Goal: Task Accomplishment & Management: Manage account settings

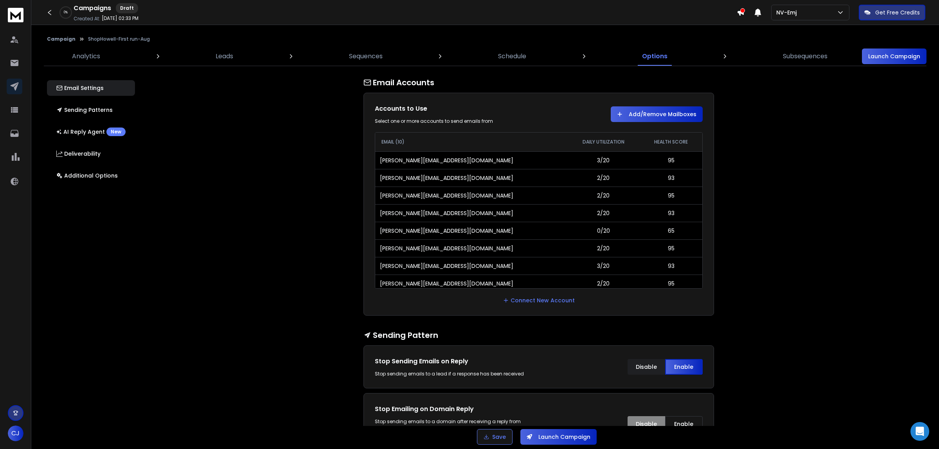
click at [217, 239] on div "Email Accounts Accounts to Use Select one or more accounts to send emails from …" at bounding box center [542, 251] width 791 height 349
click at [803, 11] on div "NV-Emj" at bounding box center [810, 13] width 68 height 8
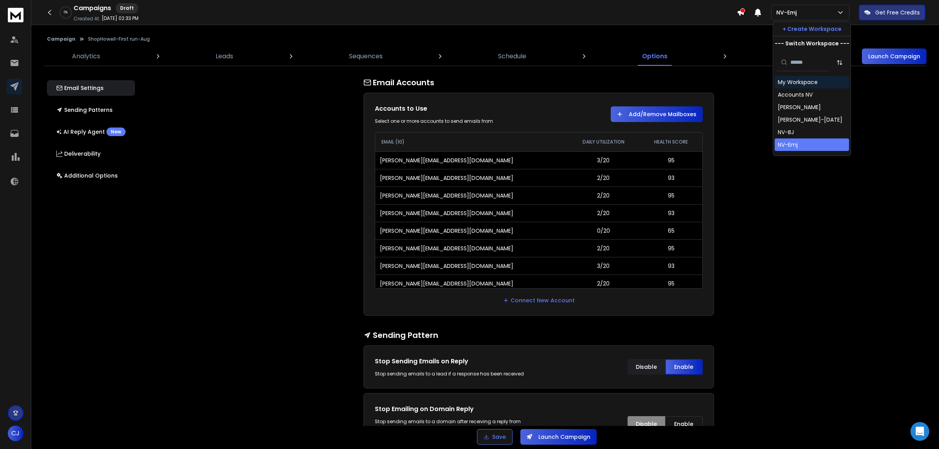
click at [816, 269] on div "Email Accounts Accounts to Use Select one or more accounts to send emails from …" at bounding box center [542, 251] width 791 height 349
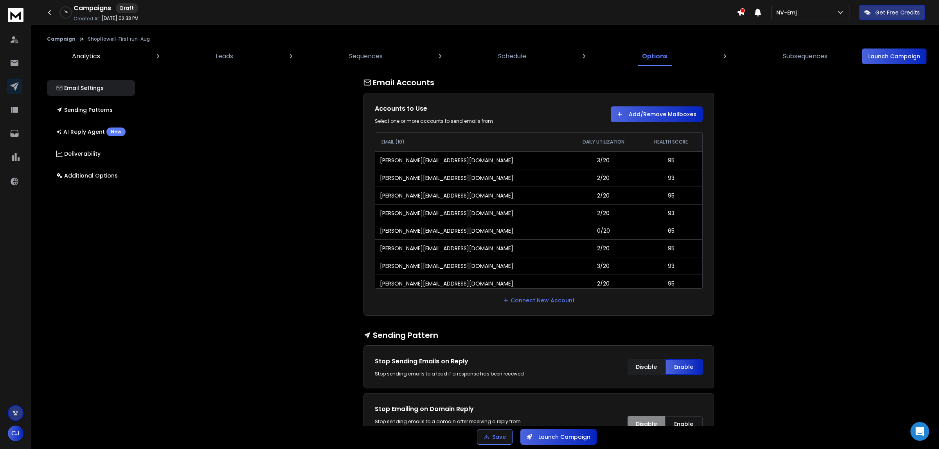
click at [88, 55] on p "Analytics" at bounding box center [86, 56] width 28 height 9
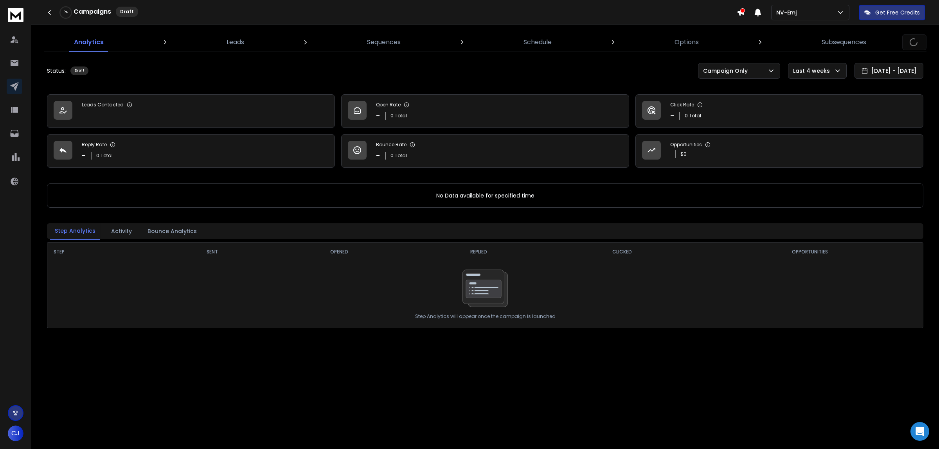
click at [669, 367] on div "Get only verified leads with our AI-powered Lead Finder, starting at $22/mo Try…" at bounding box center [469, 224] width 939 height 449
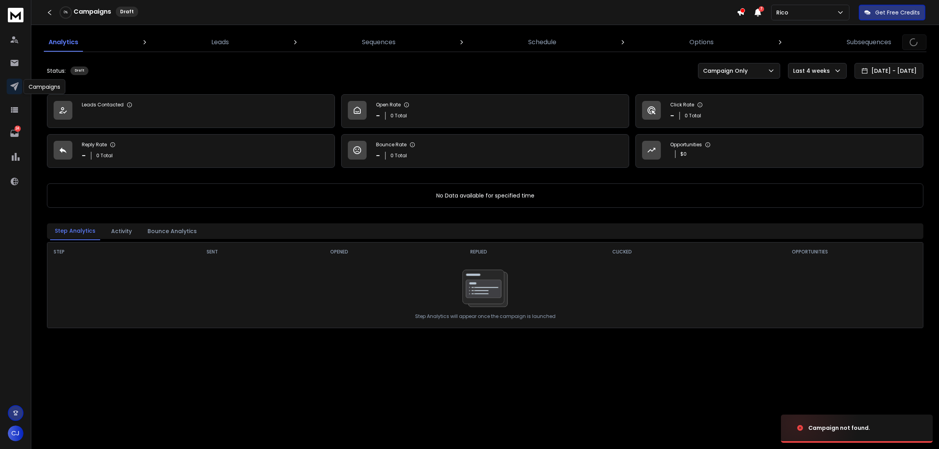
click at [16, 88] on icon at bounding box center [14, 86] width 9 height 9
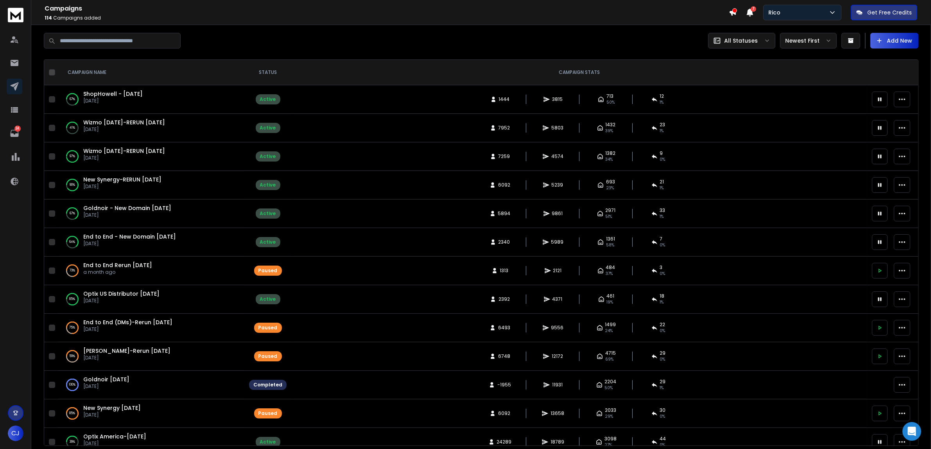
click at [809, 13] on div "Rico" at bounding box center [803, 13] width 68 height 8
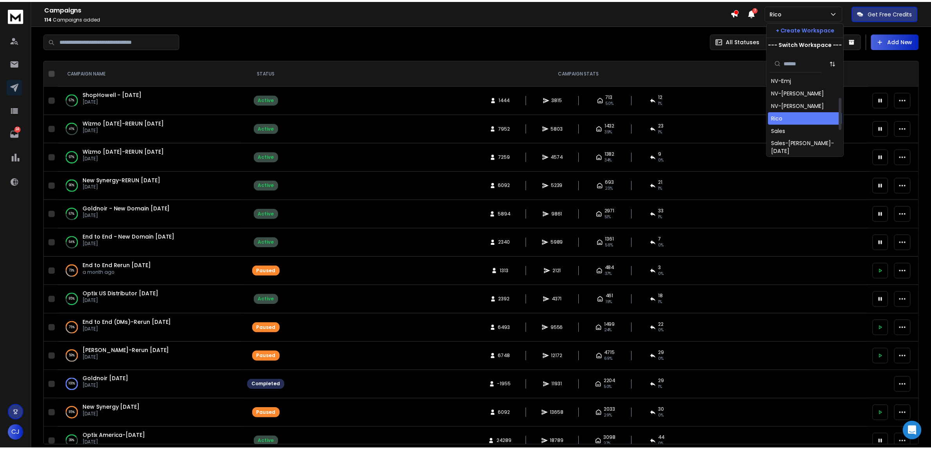
scroll to position [49, 0]
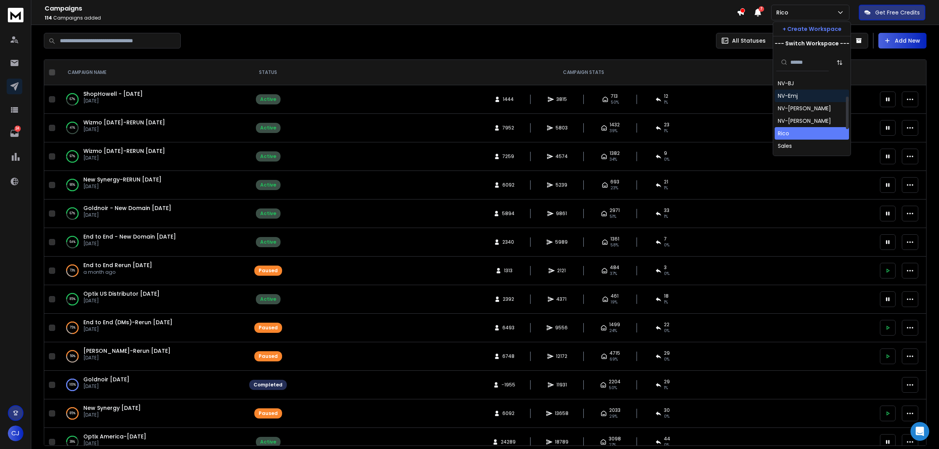
click at [804, 97] on div "NV-Emj" at bounding box center [811, 96] width 74 height 13
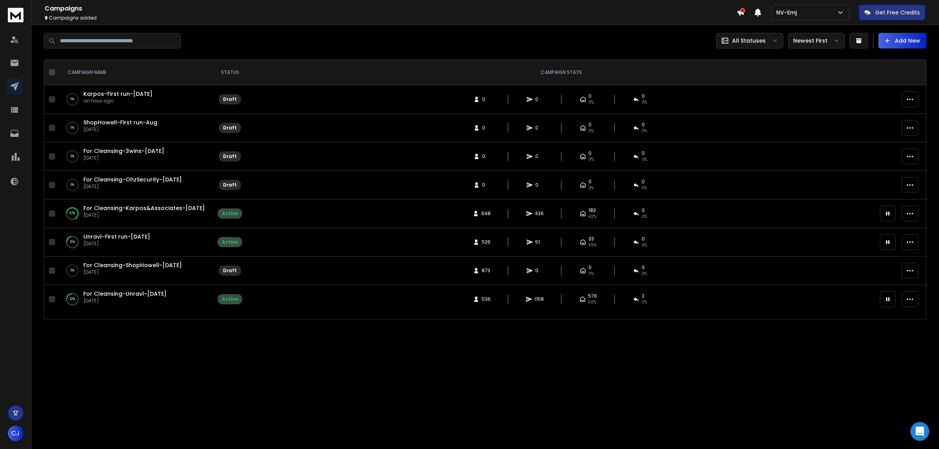
click at [183, 240] on div "21 % Unravl-First run-[DATE] [DATE]" at bounding box center [135, 242] width 139 height 19
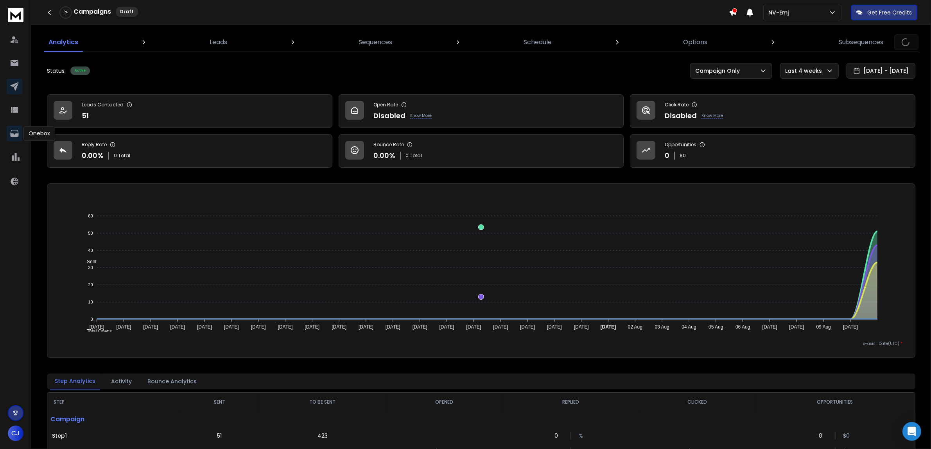
click at [11, 136] on icon at bounding box center [14, 133] width 8 height 7
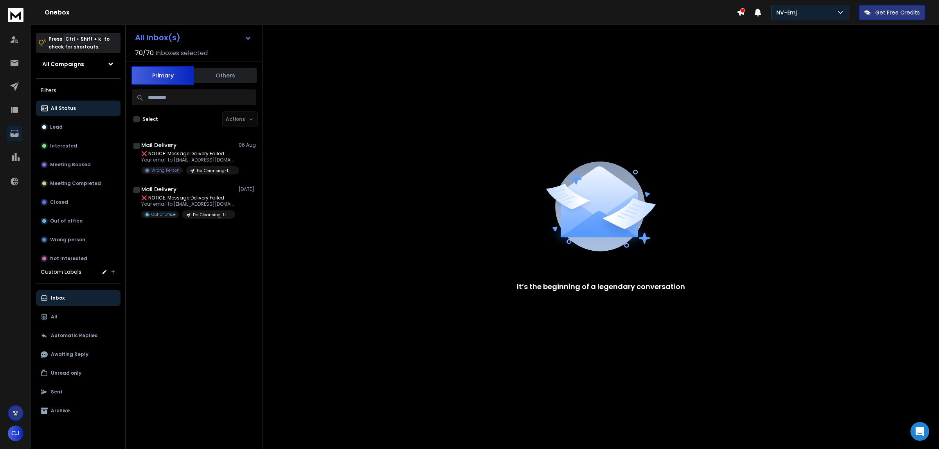
click at [787, 11] on p "NV-Emj" at bounding box center [787, 13] width 23 height 8
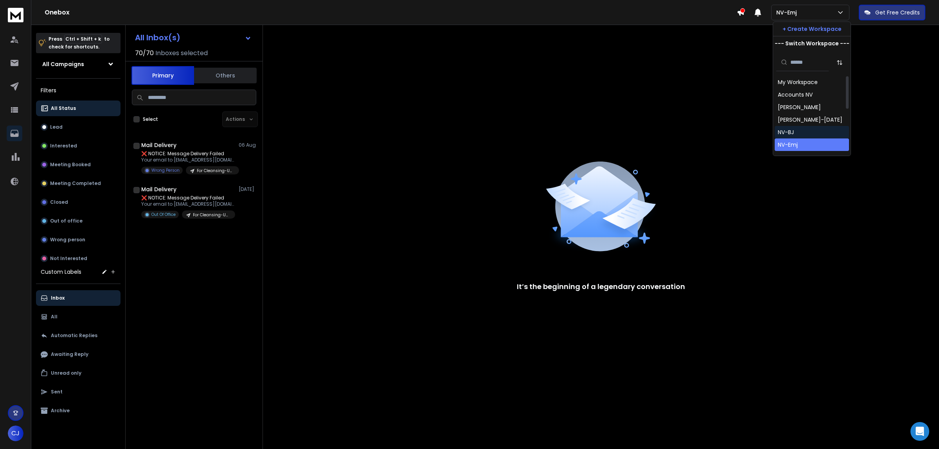
click at [803, 135] on div "NV-BJ" at bounding box center [811, 132] width 74 height 13
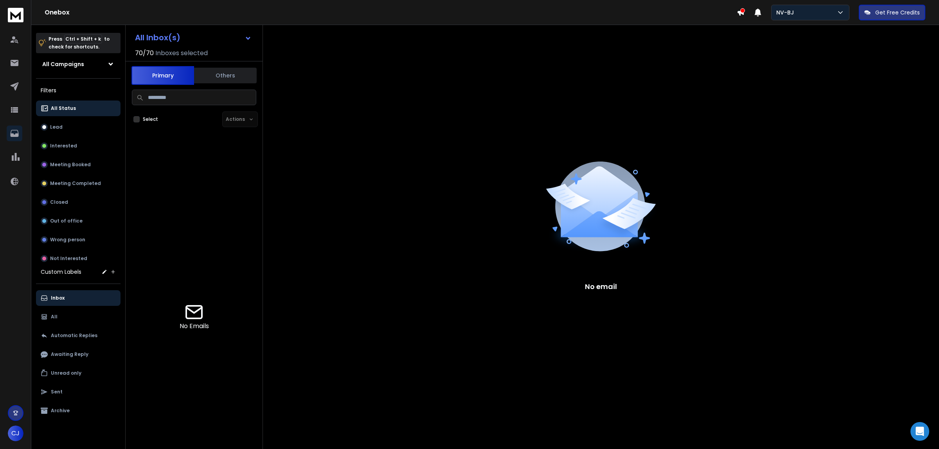
click at [789, 13] on p "NV-BJ" at bounding box center [786, 13] width 21 height 8
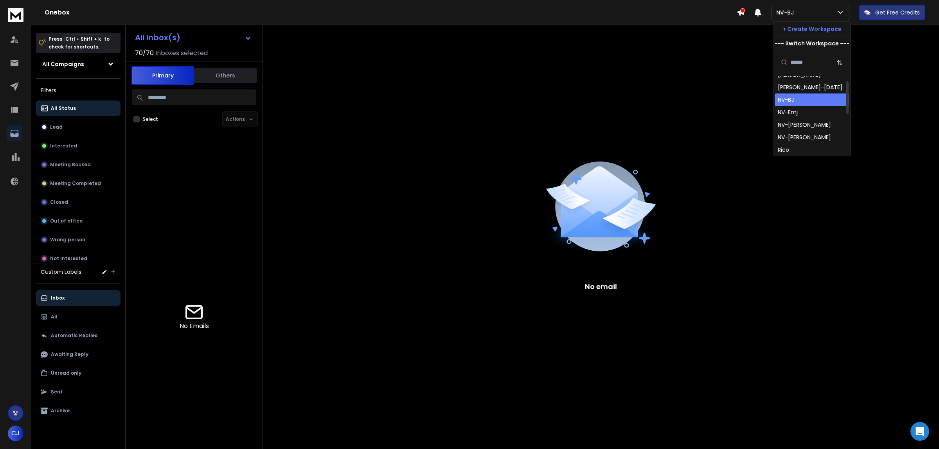
scroll to position [49, 0]
click at [801, 132] on div "Rico" at bounding box center [811, 133] width 74 height 13
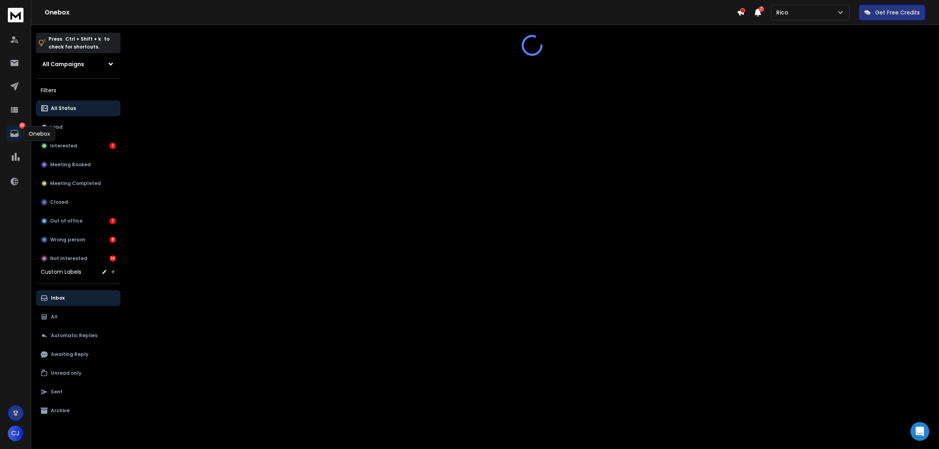
click at [13, 133] on icon at bounding box center [14, 133] width 9 height 9
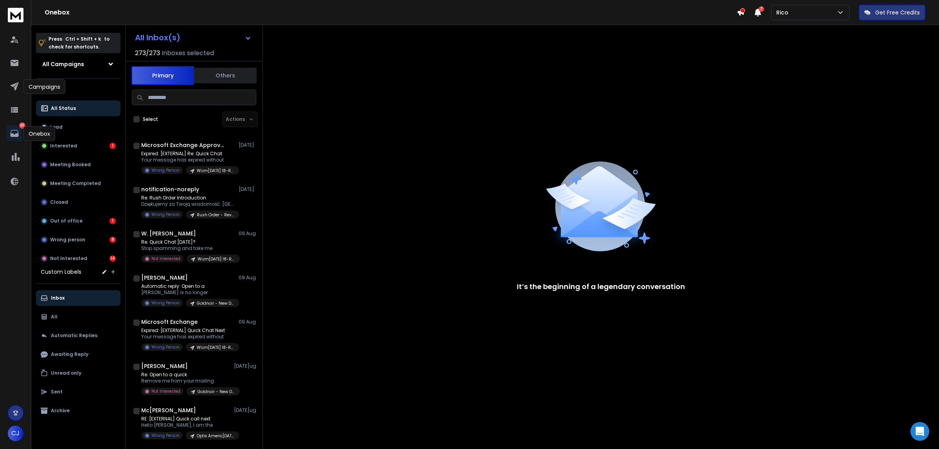
click at [24, 83] on div "Campaigns" at bounding box center [44, 86] width 42 height 15
click at [20, 84] on link at bounding box center [15, 87] width 16 height 16
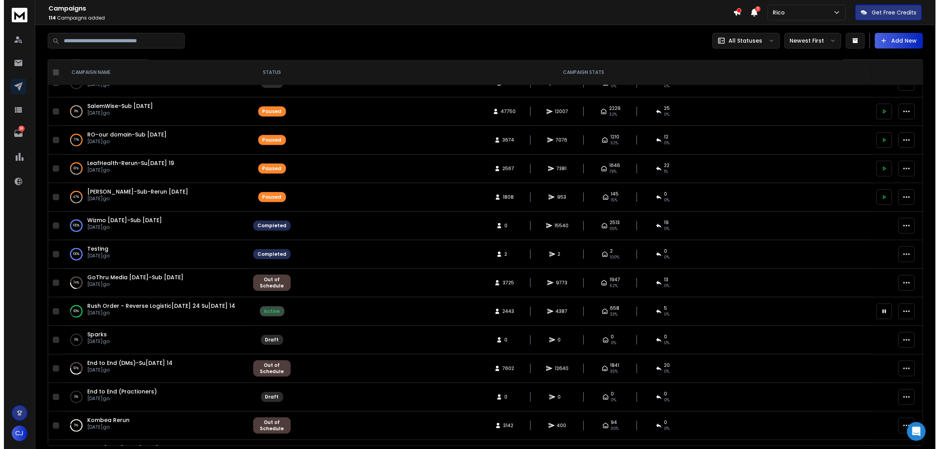
scroll to position [293, 0]
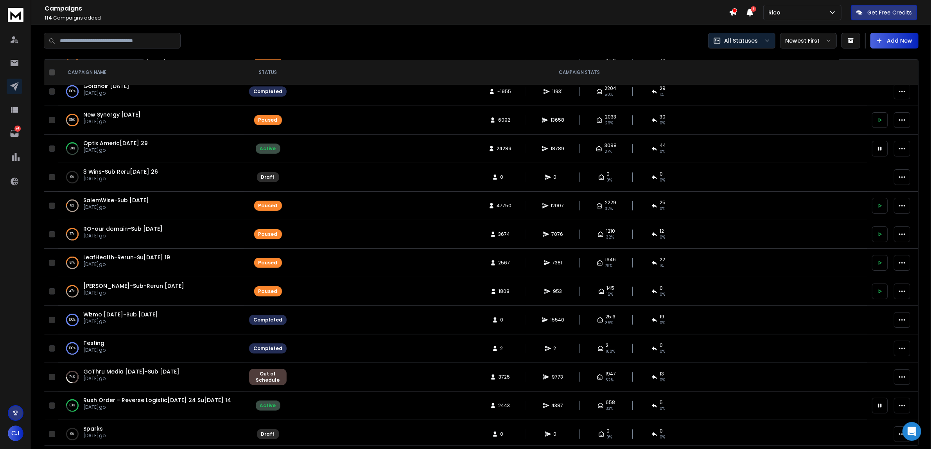
click at [749, 41] on p "All Statuses" at bounding box center [741, 41] width 34 height 8
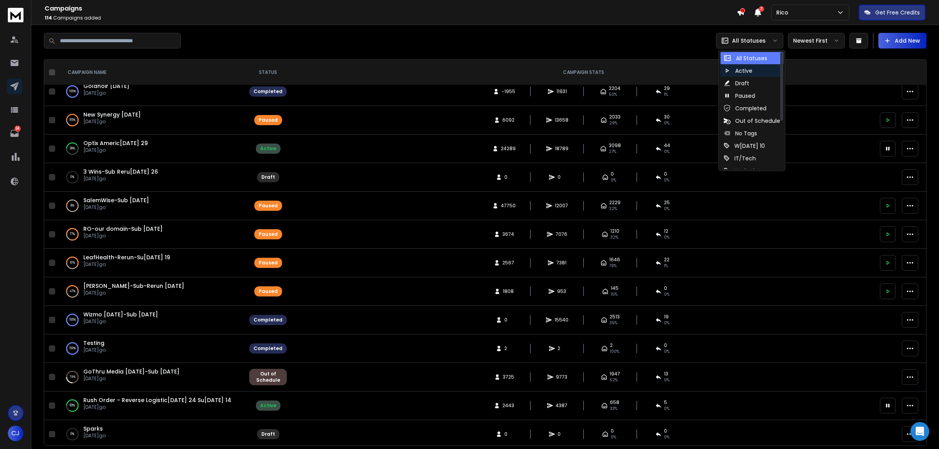
click at [747, 69] on div "Active" at bounding box center [737, 71] width 29 height 8
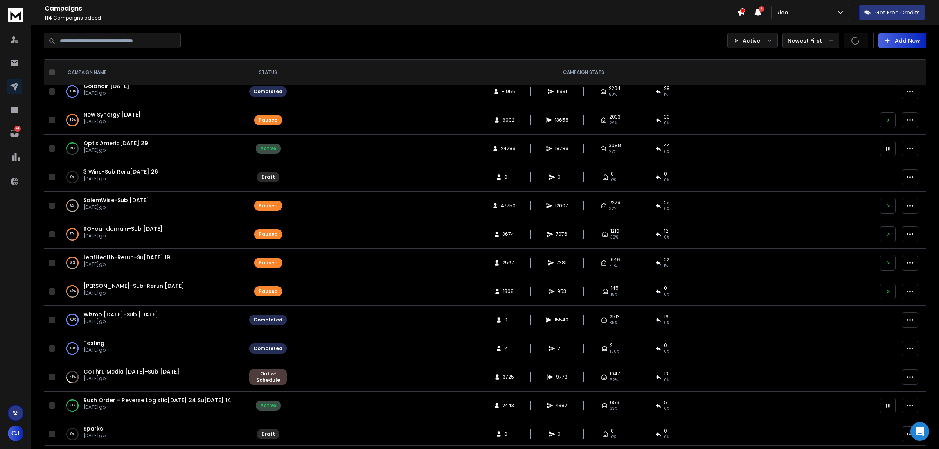
scroll to position [0, 0]
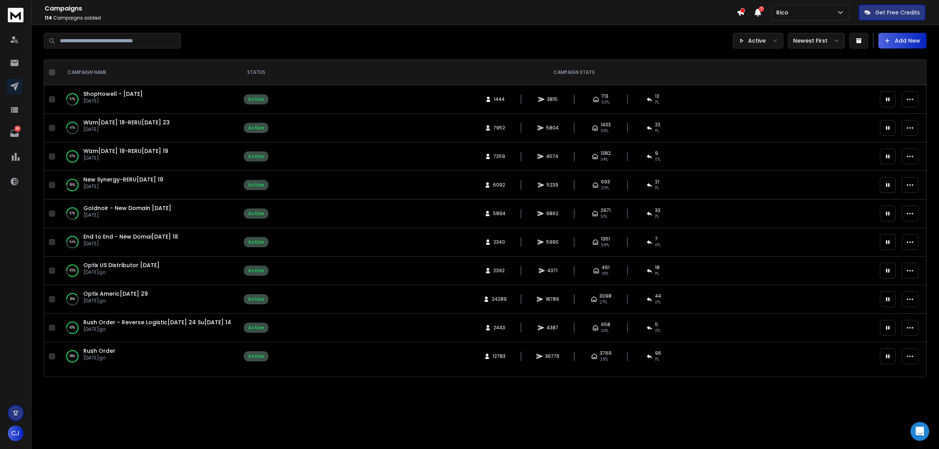
click at [104, 358] on p "7 months ago" at bounding box center [99, 358] width 32 height 6
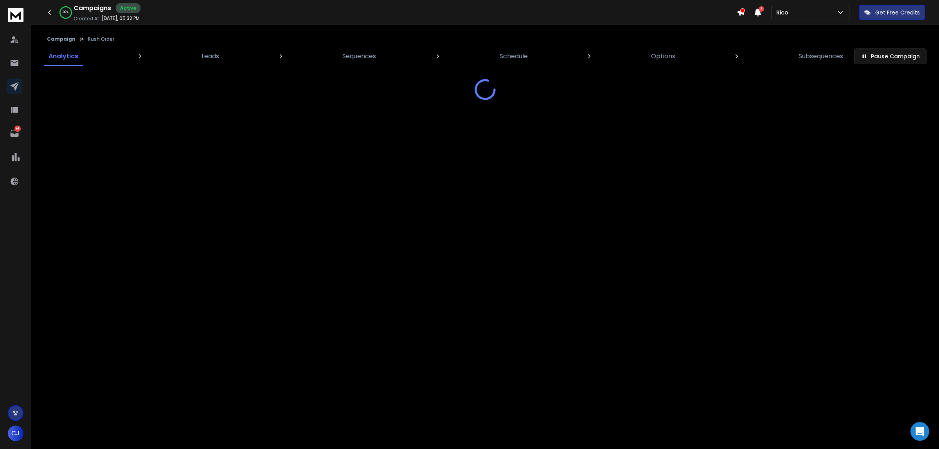
click at [709, 45] on div "Campaign Rush Order Analytics Leads Sequences Schedule Options Subsequences Pau…" at bounding box center [485, 49] width 882 height 33
click at [661, 61] on link "Options" at bounding box center [663, 56] width 34 height 19
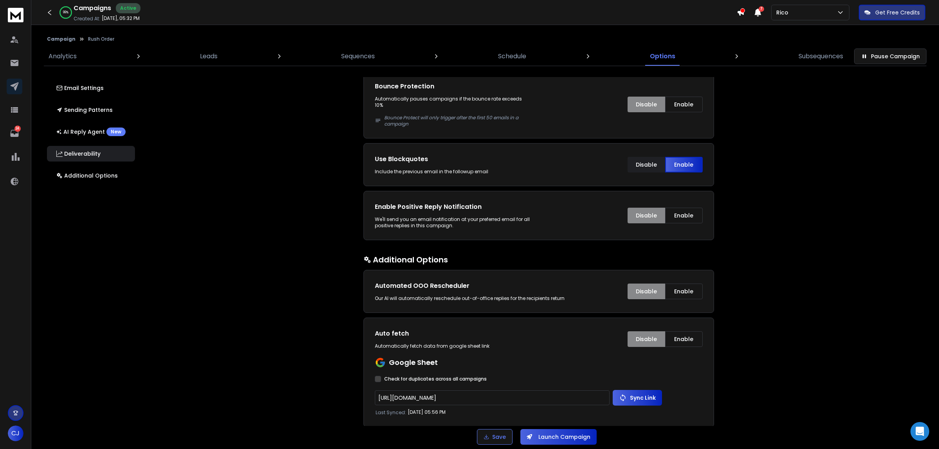
scroll to position [1369, 0]
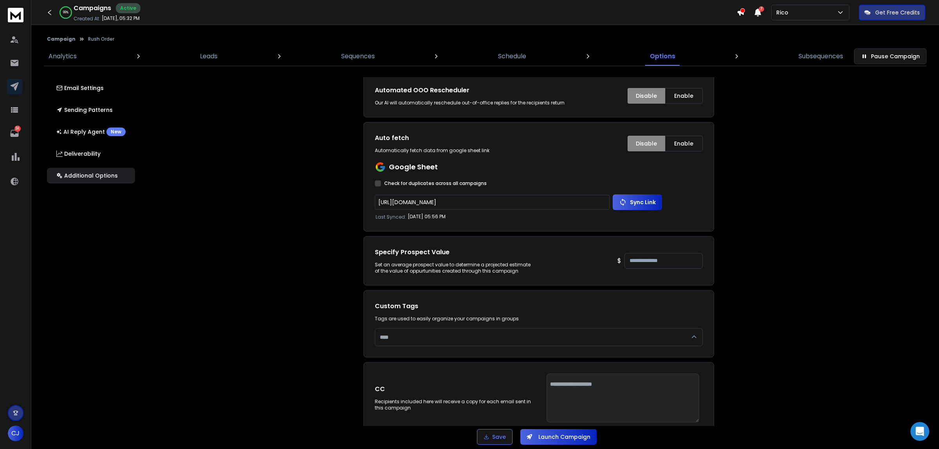
click at [436, 203] on link "https://docs.google.com/spreadsheets/d/1eOW3FtpVmYa-PcrOURIzwy47C9YGcArMFbufASI…" at bounding box center [407, 202] width 58 height 8
click at [208, 59] on p "Leads" at bounding box center [209, 56] width 18 height 9
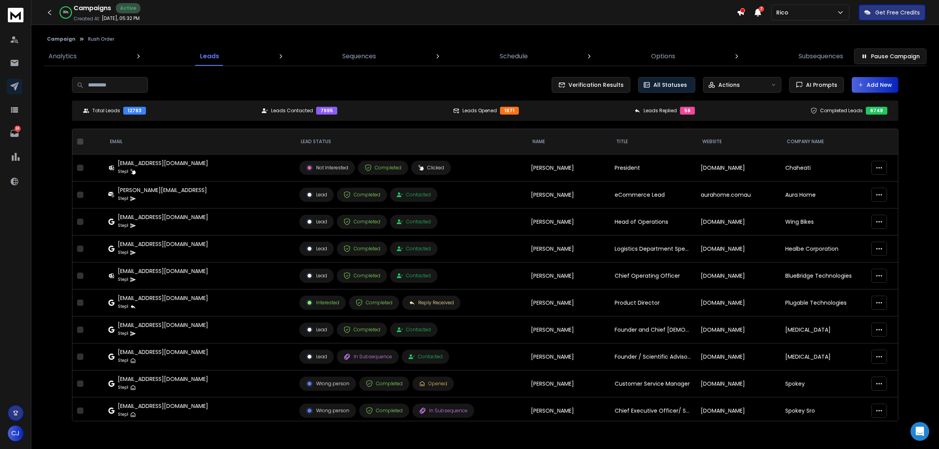
click at [674, 88] on p "All Statuses" at bounding box center [670, 85] width 34 height 8
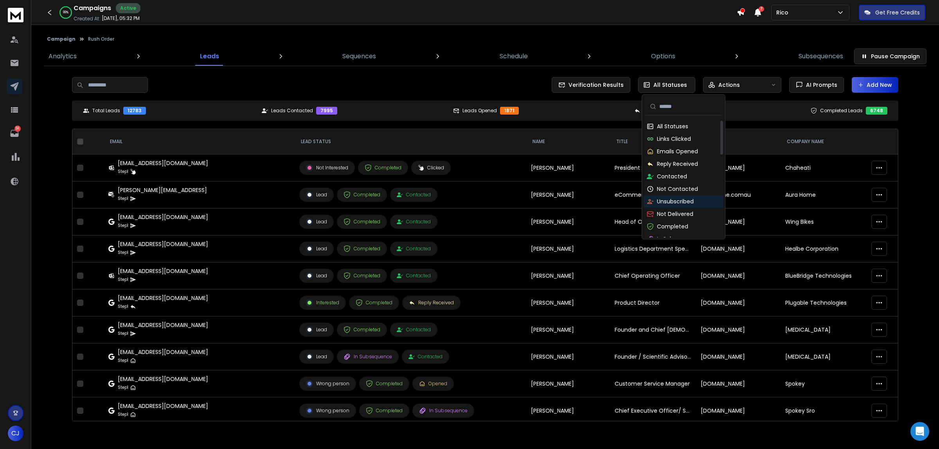
scroll to position [49, 0]
click at [688, 215] on div "Blocked" at bounding box center [683, 215] width 80 height 13
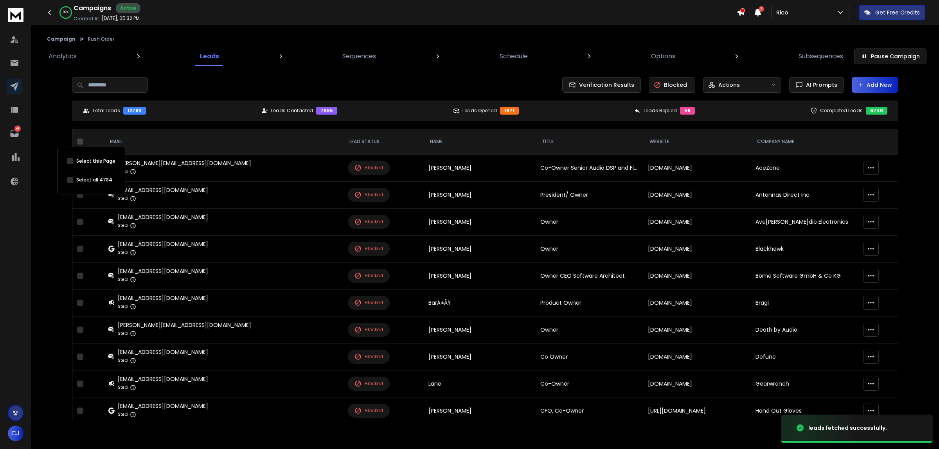
click at [66, 180] on div "Select this Page Select all 4784" at bounding box center [91, 170] width 58 height 41
click at [70, 179] on button "Select this Page" at bounding box center [70, 180] width 6 height 6
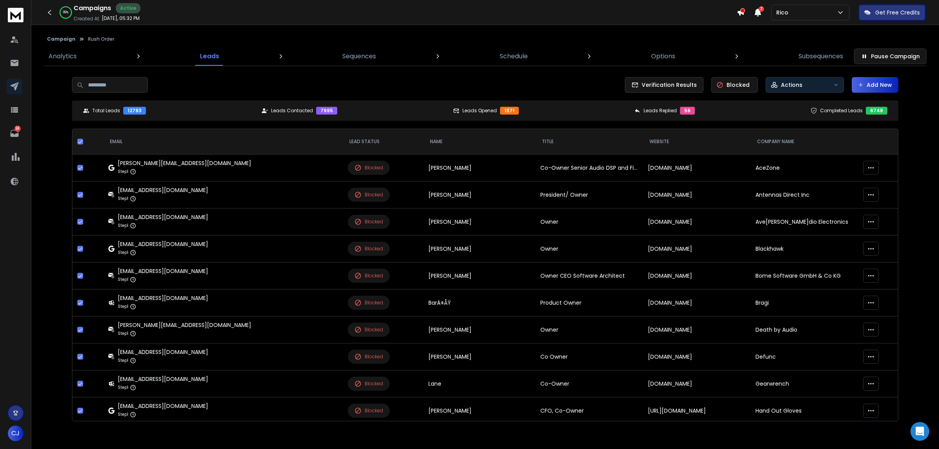
click at [815, 89] on button "Actions" at bounding box center [804, 85] width 78 height 16
click at [798, 126] on p "Delete Leads" at bounding box center [799, 128] width 35 height 8
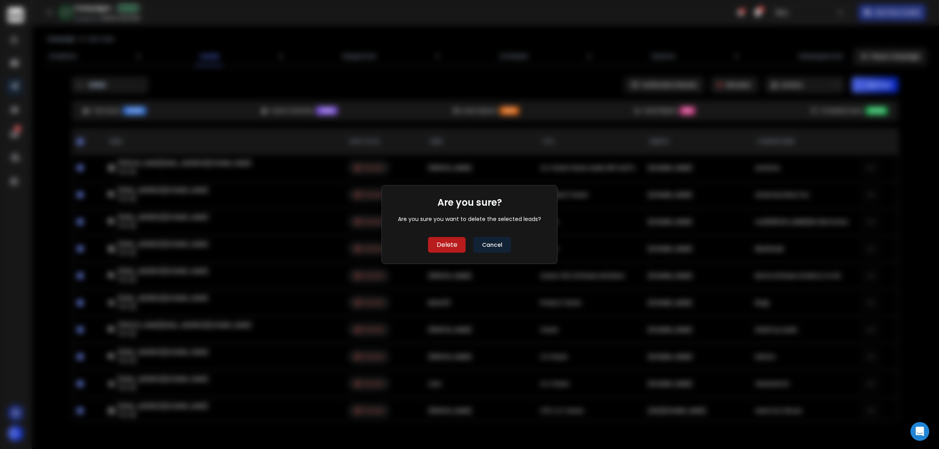
click at [451, 246] on button "Delete" at bounding box center [447, 245] width 38 height 16
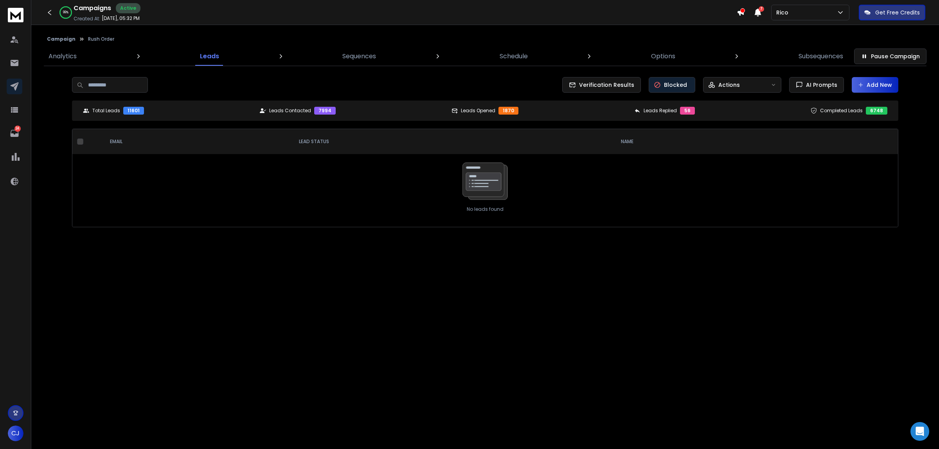
click at [676, 88] on p "Blocked" at bounding box center [675, 85] width 23 height 8
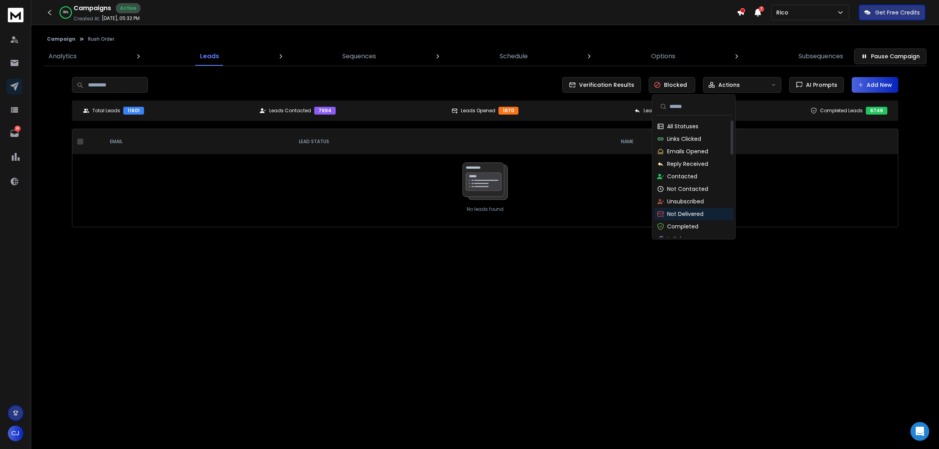
click at [699, 216] on p "Not Delivered" at bounding box center [685, 214] width 36 height 8
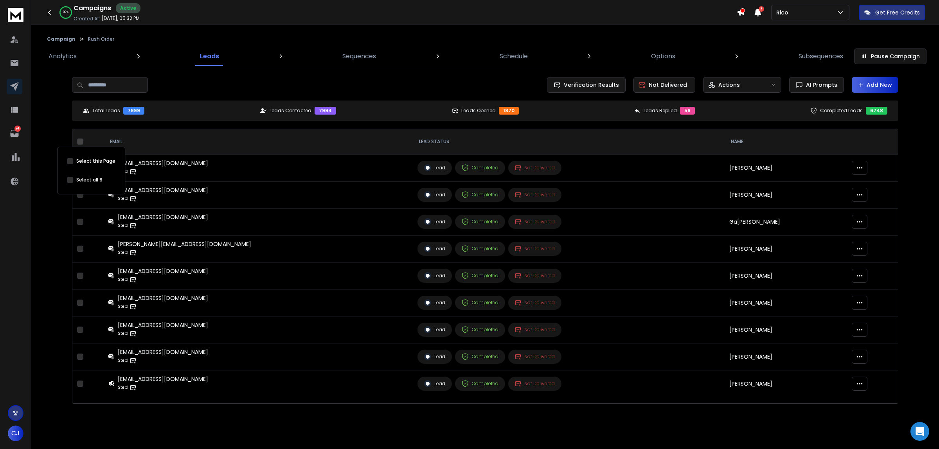
click at [70, 178] on button "Select this Page" at bounding box center [70, 180] width 6 height 6
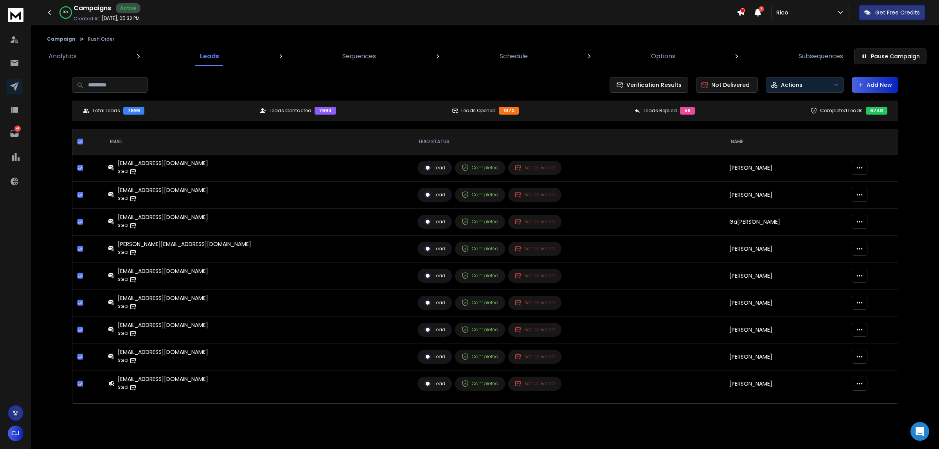
click at [789, 86] on p "Actions" at bounding box center [792, 85] width 22 height 8
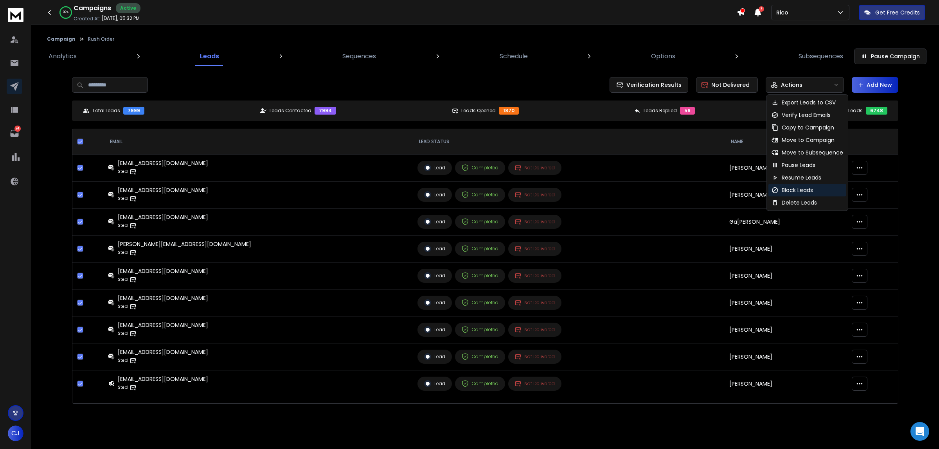
click at [822, 192] on div "Block Leads" at bounding box center [807, 190] width 78 height 13
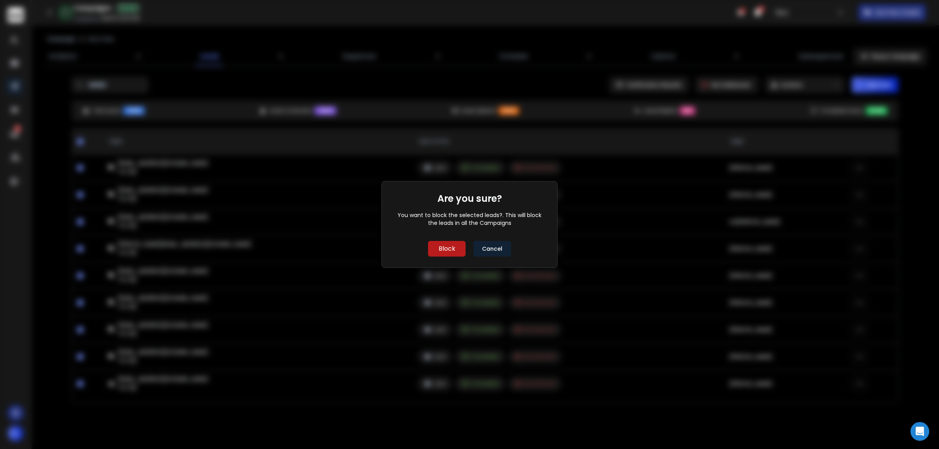
click at [453, 249] on button "Block" at bounding box center [447, 249] width 38 height 16
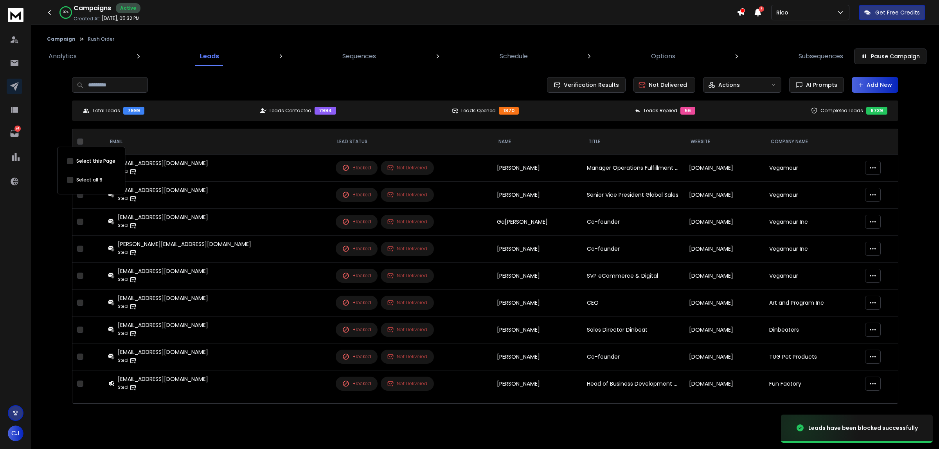
click at [69, 179] on button "Select this Page" at bounding box center [70, 180] width 6 height 6
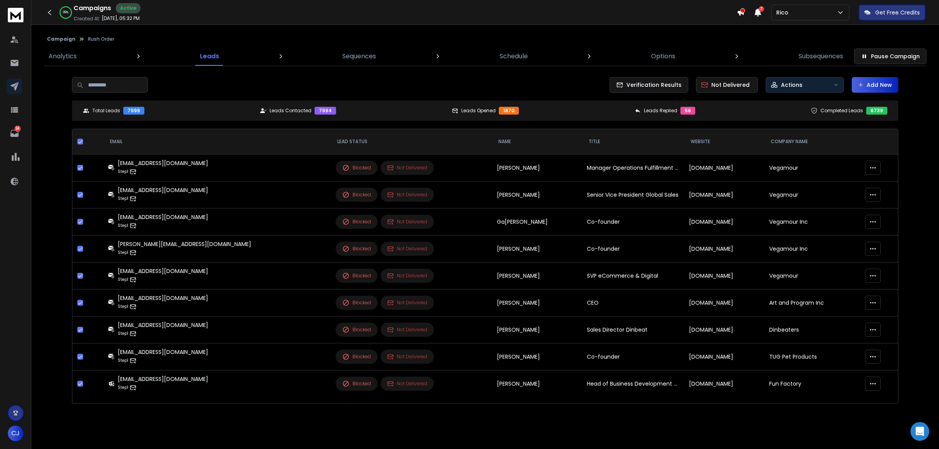
click at [818, 85] on div "Actions" at bounding box center [800, 85] width 59 height 8
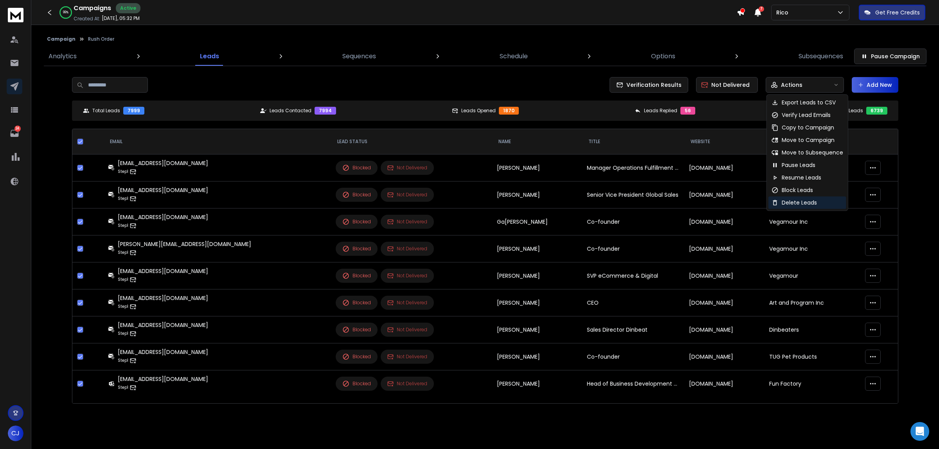
click at [822, 202] on div "Delete Leads" at bounding box center [807, 202] width 78 height 13
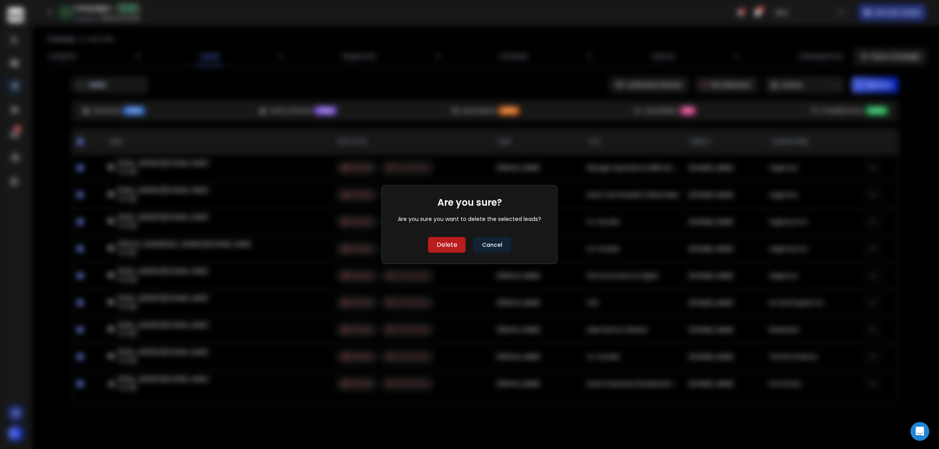
click at [435, 243] on button "Delete" at bounding box center [447, 245] width 38 height 16
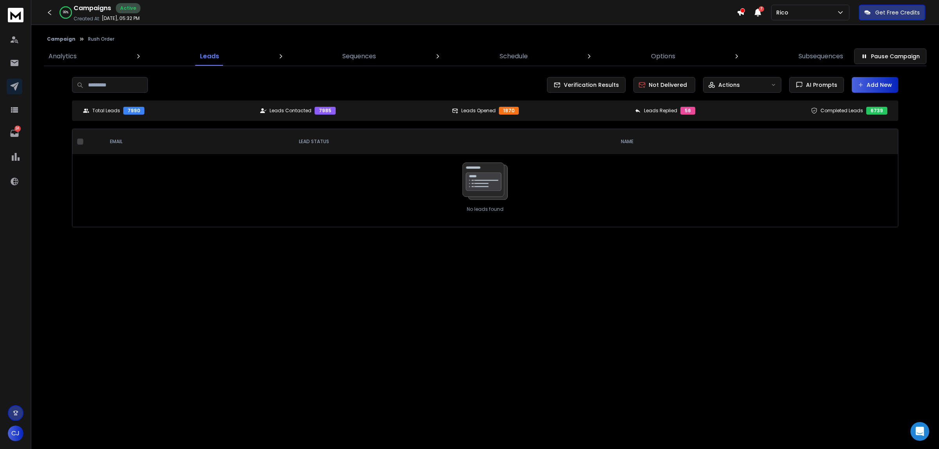
drag, startPoint x: 671, startPoint y: 56, endPoint x: 685, endPoint y: 54, distance: 14.3
click at [671, 56] on p "Options" at bounding box center [663, 56] width 24 height 9
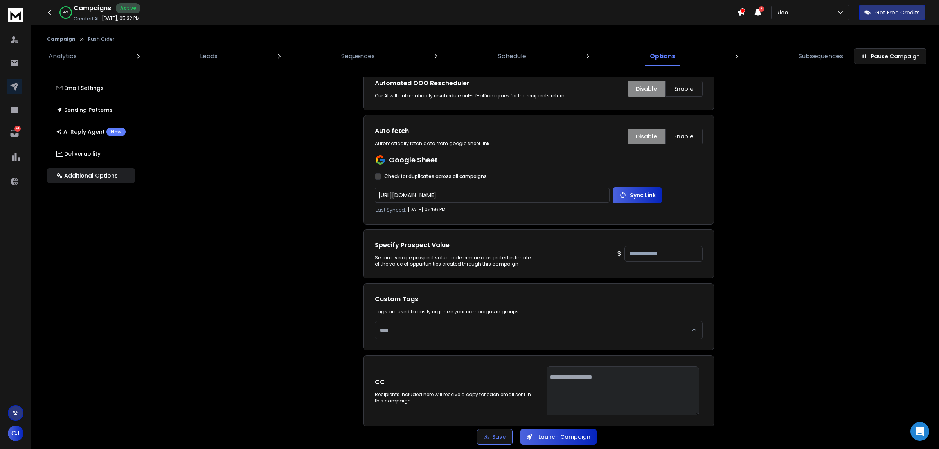
scroll to position [1377, 0]
click at [646, 192] on p "Sync Link" at bounding box center [643, 194] width 26 height 8
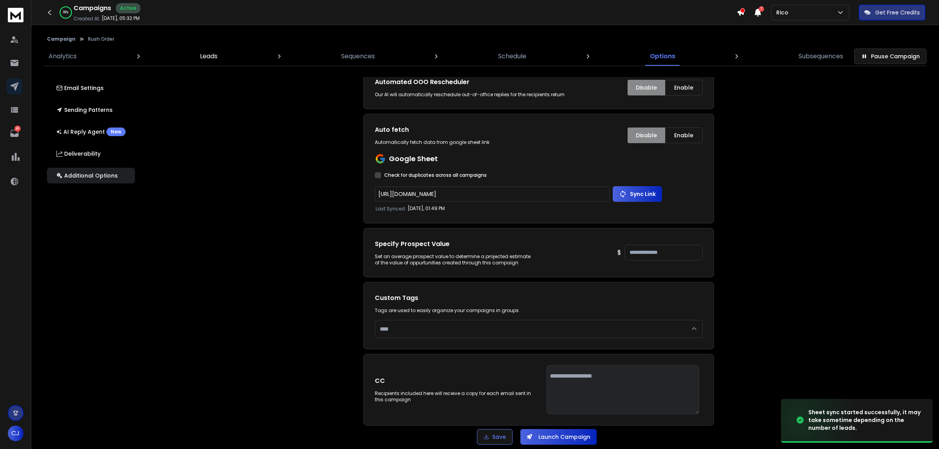
click at [208, 57] on p "Leads" at bounding box center [209, 56] width 18 height 9
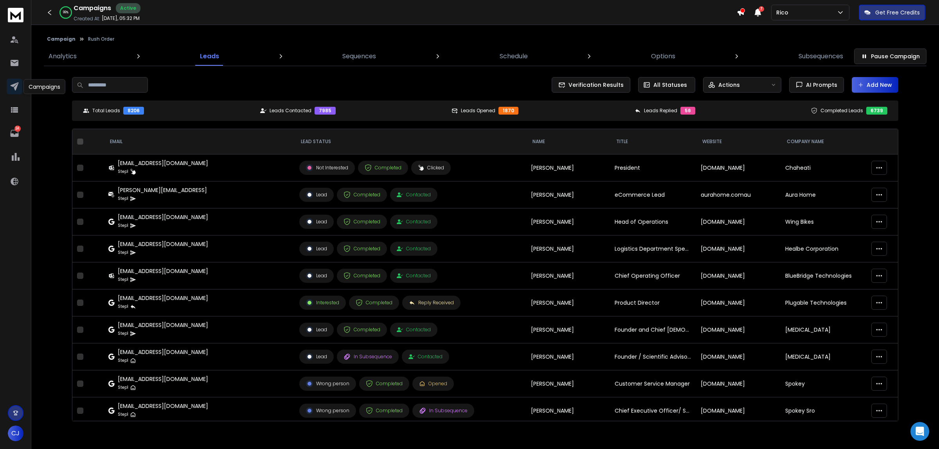
click at [12, 87] on icon at bounding box center [14, 86] width 9 height 9
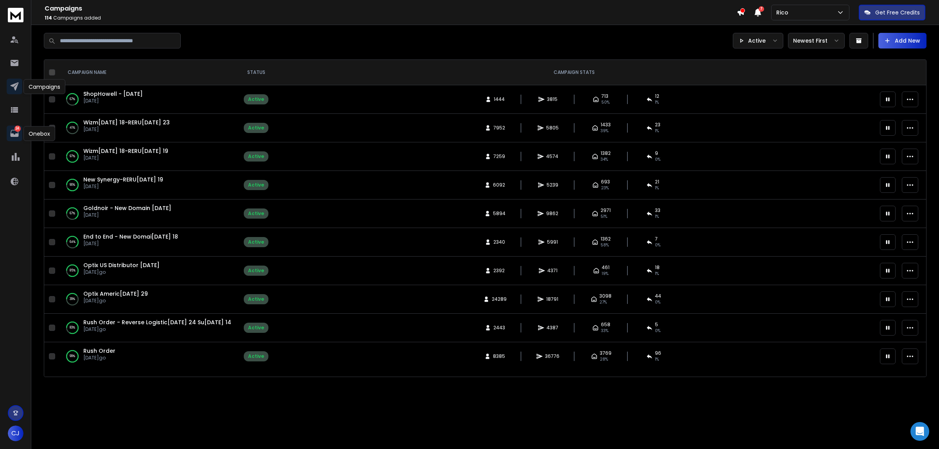
click at [18, 136] on icon at bounding box center [14, 133] width 9 height 9
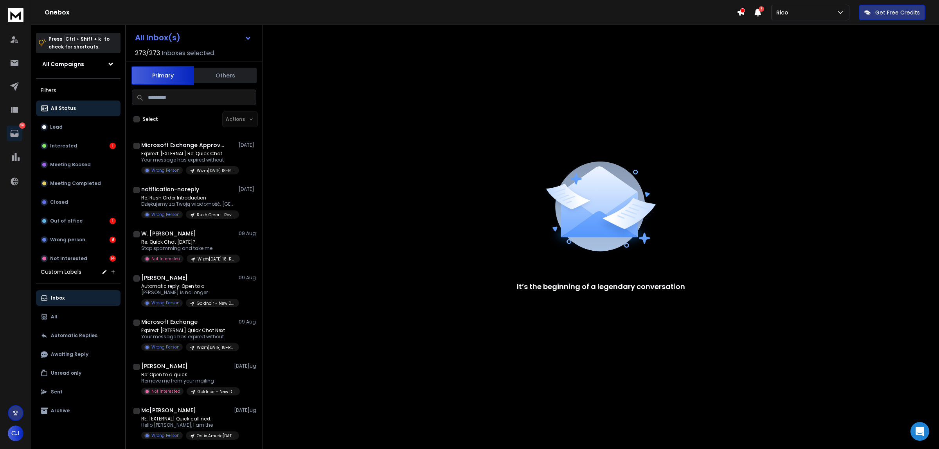
drag, startPoint x: 362, startPoint y: 215, endPoint x: 434, endPoint y: 100, distance: 135.9
click at [363, 212] on div "It’s the beginning of a legendary conversation" at bounding box center [601, 216] width 676 height 382
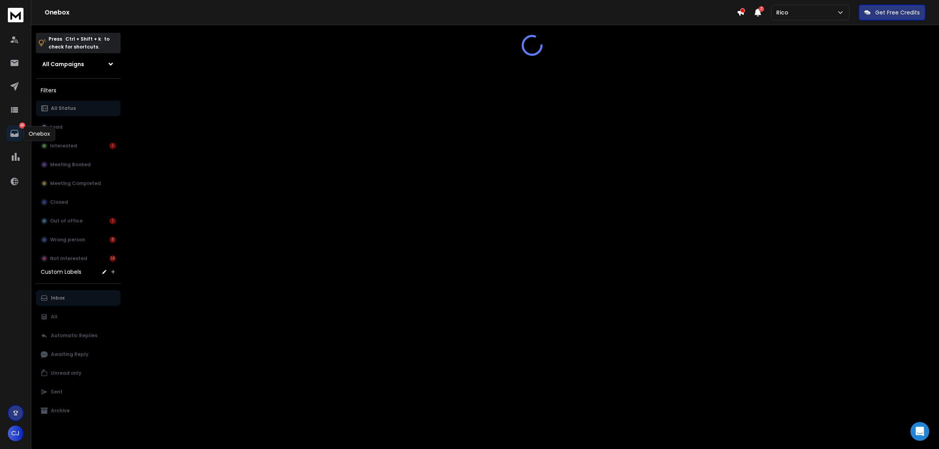
click at [10, 136] on icon at bounding box center [14, 133] width 9 height 9
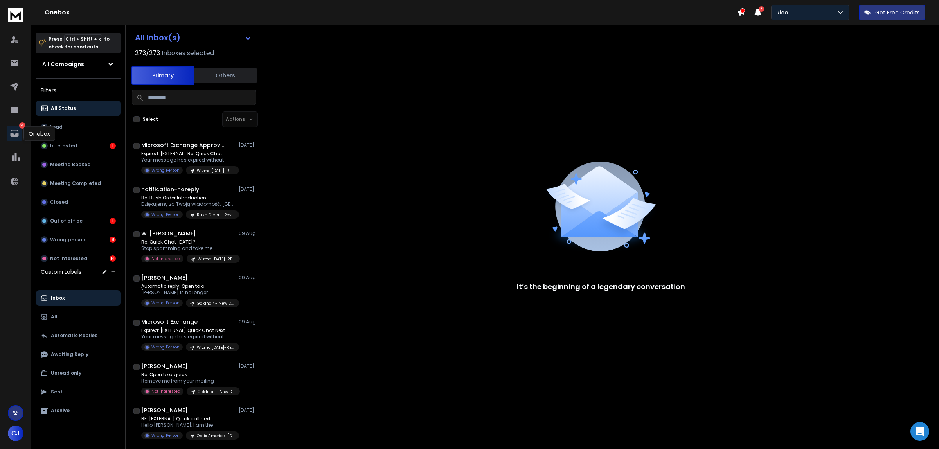
click at [806, 13] on div "Rico" at bounding box center [810, 13] width 68 height 8
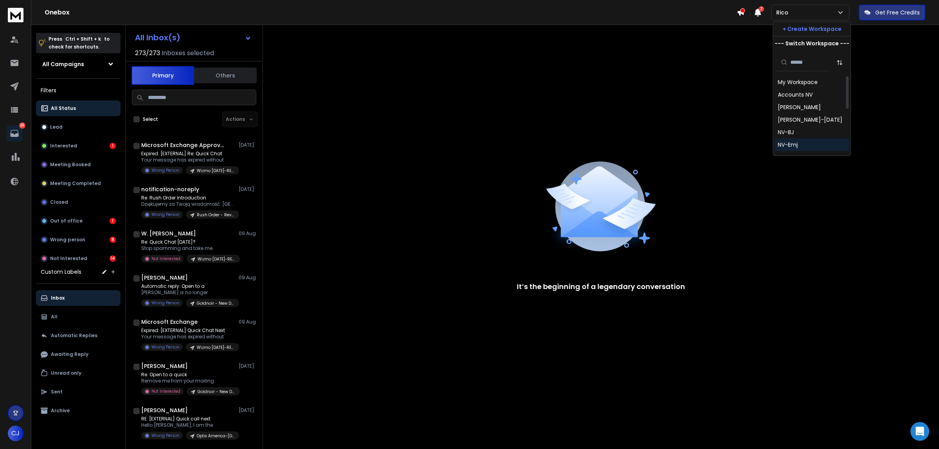
click at [805, 148] on div "NV-Emj" at bounding box center [811, 144] width 74 height 13
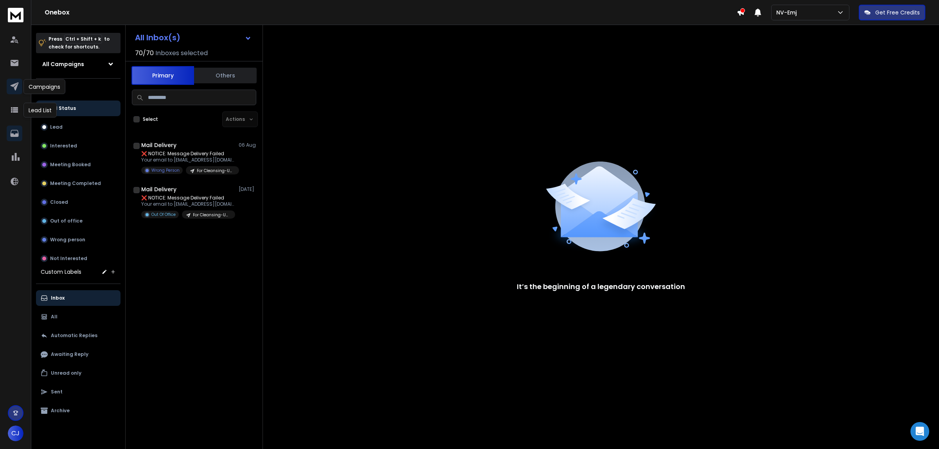
click at [12, 87] on icon at bounding box center [14, 86] width 9 height 9
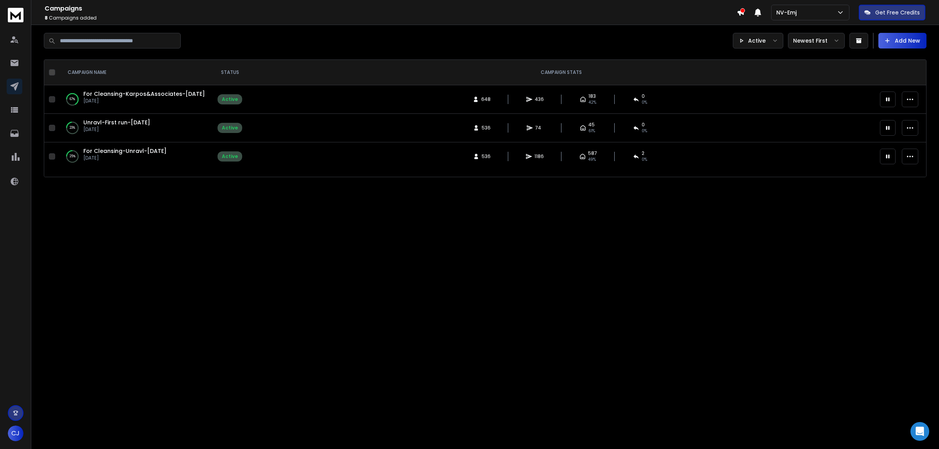
click at [405, 38] on div at bounding box center [264, 41] width 441 height 16
click at [475, 43] on div at bounding box center [264, 41] width 441 height 16
click at [759, 41] on p "Active" at bounding box center [757, 41] width 18 height 8
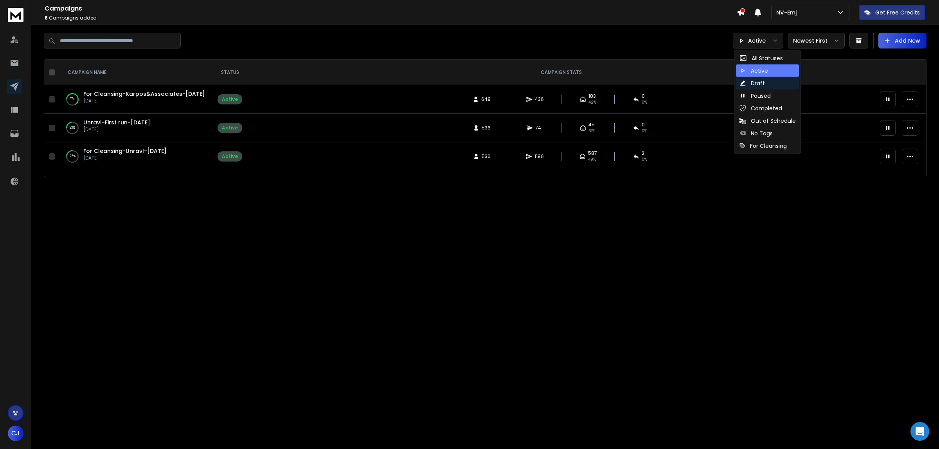
click at [768, 81] on div "Draft" at bounding box center [767, 83] width 63 height 13
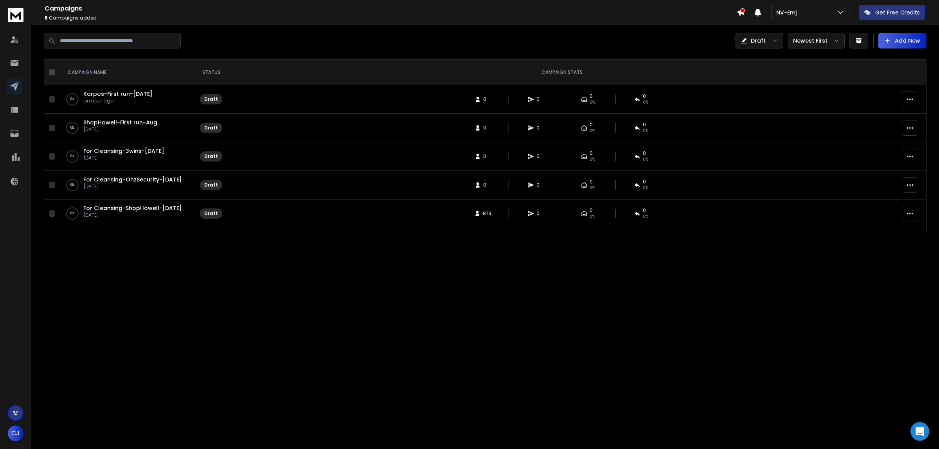
click at [133, 121] on span "ShopHowell-First run-Aug" at bounding box center [120, 123] width 74 height 8
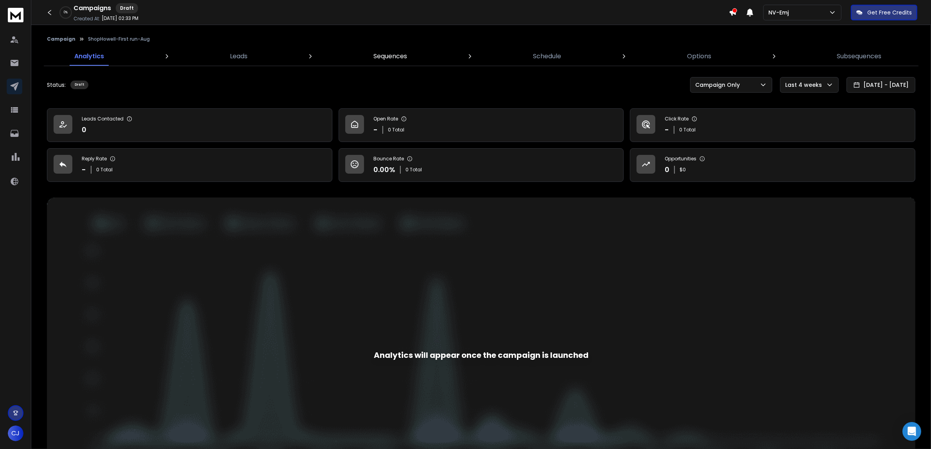
click at [377, 53] on p "Sequences" at bounding box center [391, 56] width 34 height 9
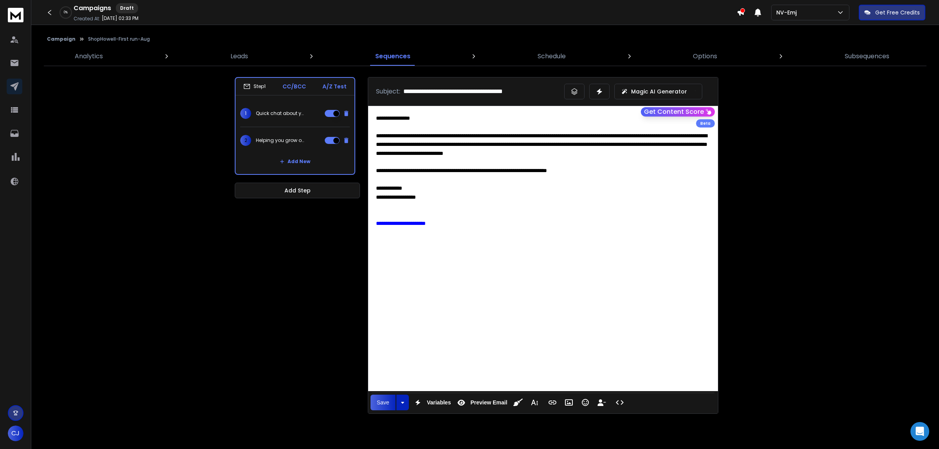
click at [282, 141] on p "Helping you grow on Amazon, without the overwhelm" at bounding box center [281, 140] width 50 height 6
click at [282, 117] on div "1 Quick chat about your Amazon growth goals?" at bounding box center [273, 113] width 66 height 11
type input "**********"
click at [59, 34] on div "Campaign ShopHowell-First run-Aug" at bounding box center [485, 39] width 882 height 13
click at [59, 36] on button "Campaign" at bounding box center [61, 39] width 29 height 6
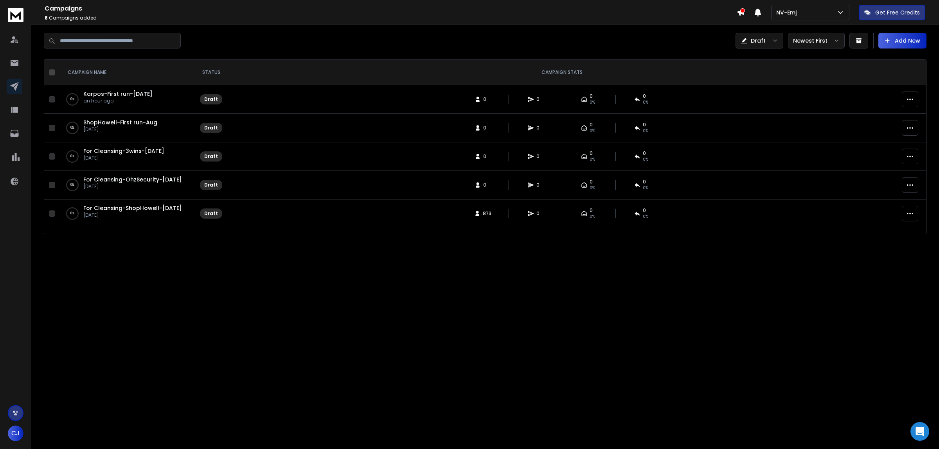
click at [419, 219] on div "873 0 0 0% 0 0%" at bounding box center [562, 213] width 661 height 13
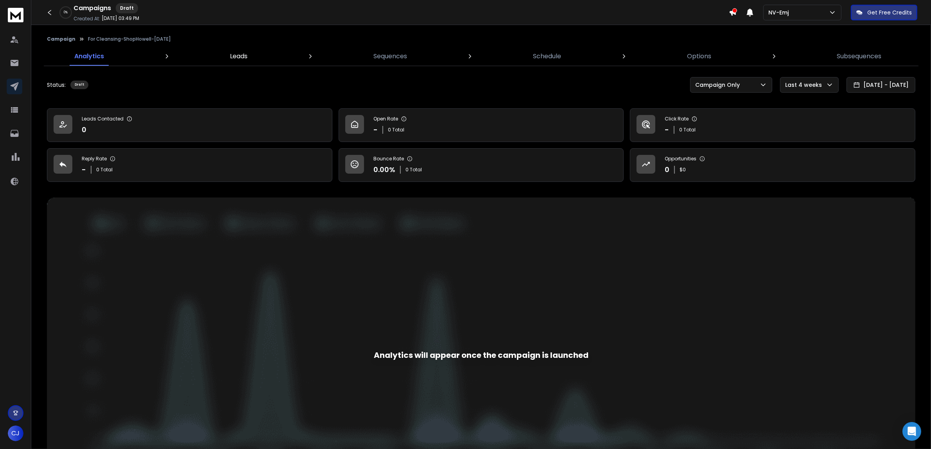
click at [234, 59] on p "Leads" at bounding box center [239, 56] width 18 height 9
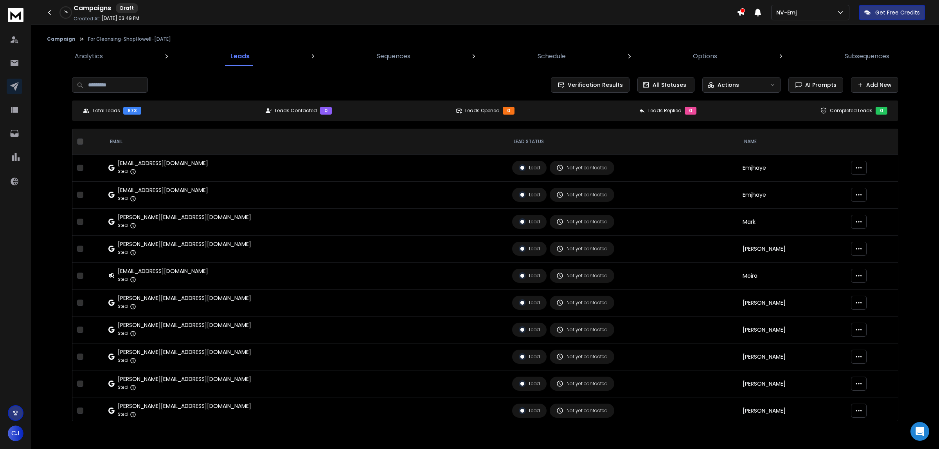
click at [419, 60] on div "Analytics Leads Sequences Schedule Options Subsequences" at bounding box center [482, 56] width 876 height 19
click at [47, 206] on div "Verification Results All Statuses Actions AI Prompts Add New Total Leads 873 Le…" at bounding box center [485, 245] width 876 height 336
drag, startPoint x: 56, startPoint y: 194, endPoint x: 57, endPoint y: 204, distance: 10.6
click at [56, 194] on div "Verification Results All Statuses Actions AI Prompts Add New Total Leads 873 Le…" at bounding box center [485, 245] width 876 height 336
click at [816, 14] on div "NV-Emj" at bounding box center [810, 13] width 68 height 8
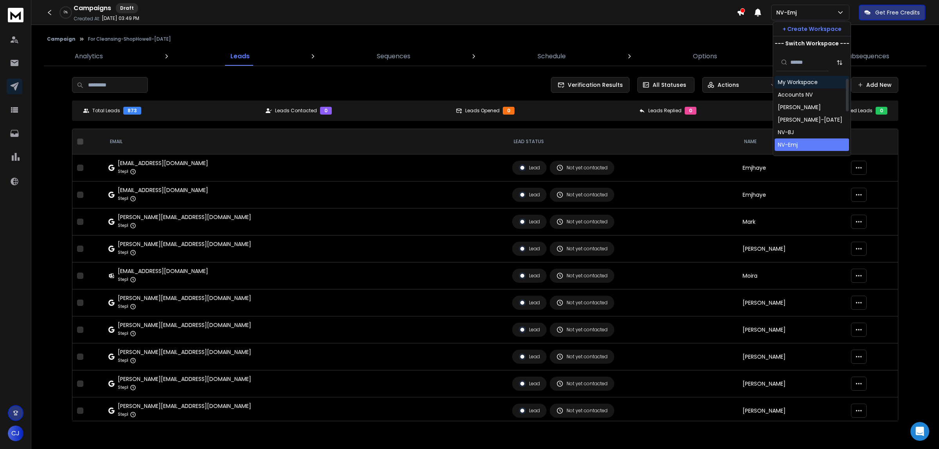
scroll to position [49, 0]
click at [797, 108] on div "NV-[PERSON_NAME]" at bounding box center [804, 108] width 53 height 8
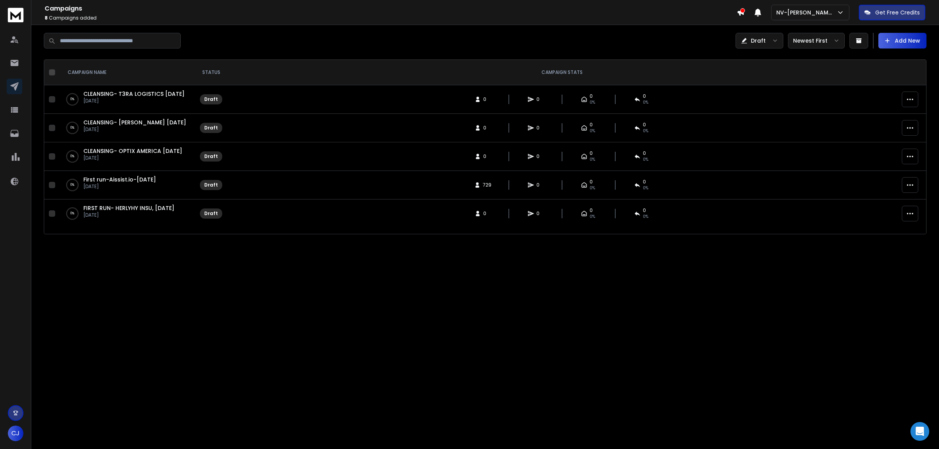
click at [130, 181] on span "First run-Aissist.io-[DATE]" at bounding box center [119, 180] width 73 height 8
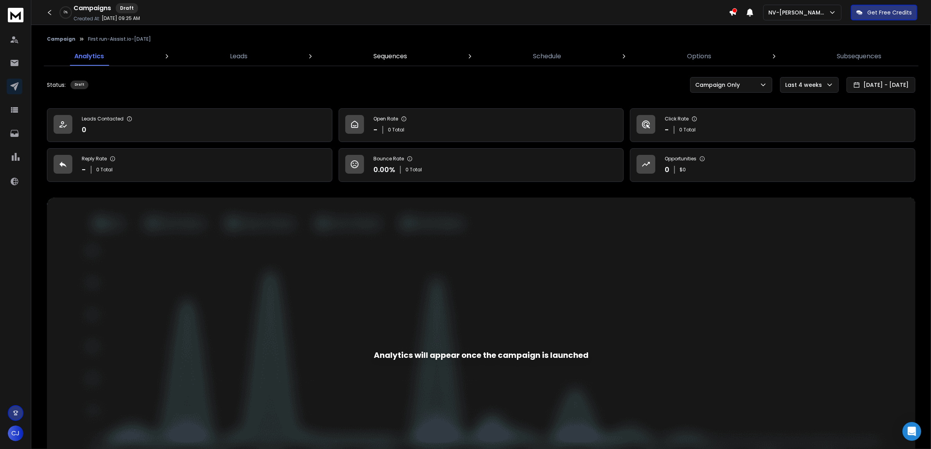
click at [392, 57] on p "Sequences" at bounding box center [391, 56] width 34 height 9
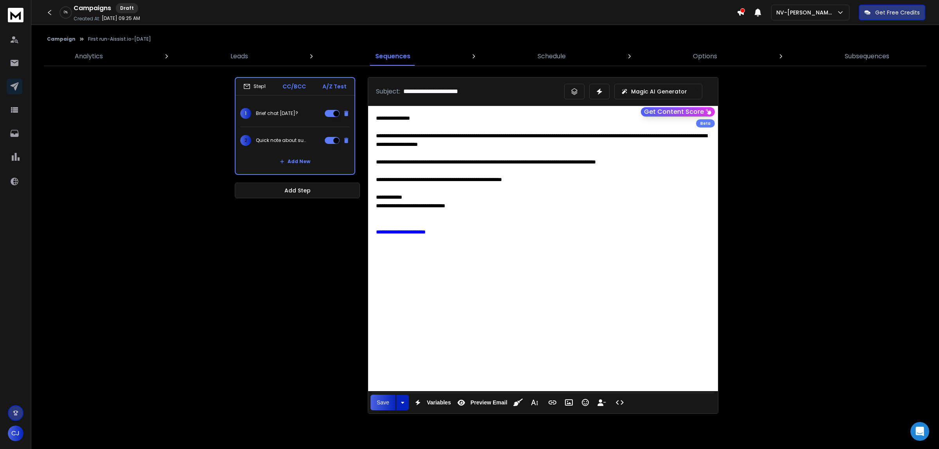
click at [274, 149] on div "2 Quick note about supporting your initiatives" at bounding box center [295, 140] width 110 height 27
type input "**********"
click at [558, 59] on p "Schedule" at bounding box center [551, 56] width 28 height 9
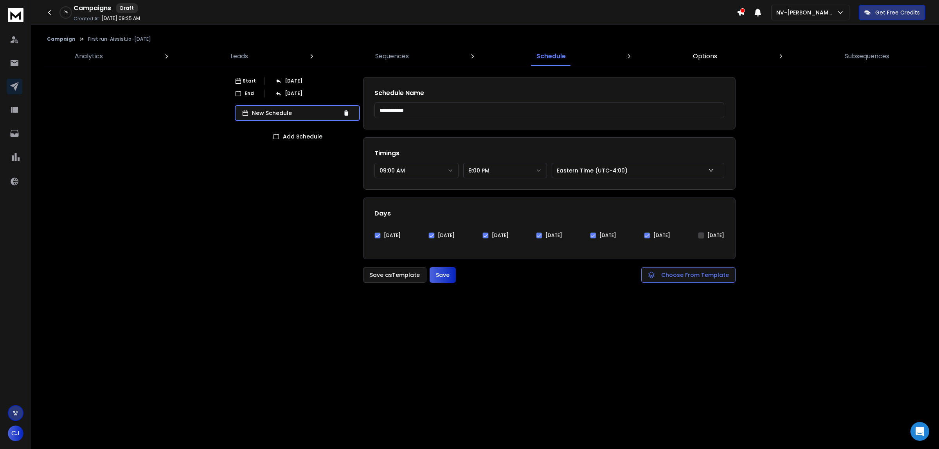
click at [702, 59] on p "Options" at bounding box center [705, 56] width 24 height 9
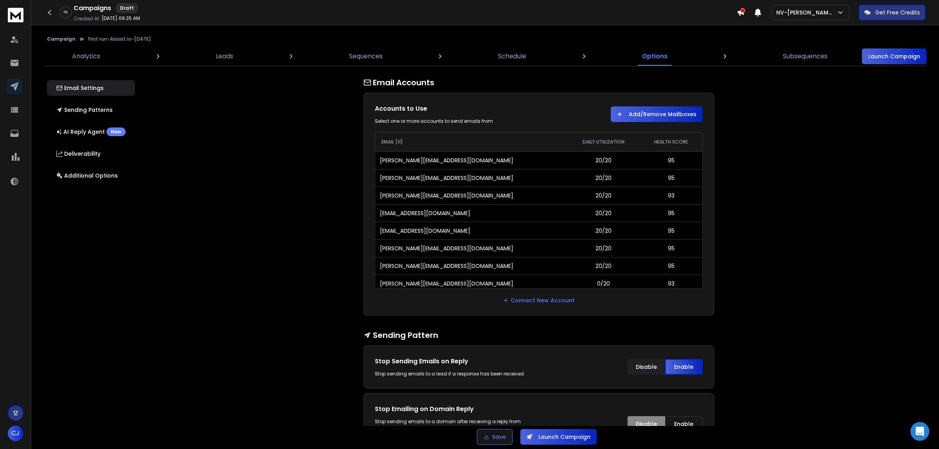
click at [819, 225] on div "Email Accounts Accounts to Use Select one or more accounts to send emails from …" at bounding box center [542, 251] width 791 height 349
click at [494, 160] on div "beatrice@marketing.syntaxworks.site" at bounding box center [471, 160] width 183 height 8
drag, startPoint x: 482, startPoint y: 163, endPoint x: 403, endPoint y: 166, distance: 78.7
click at [403, 166] on td "beatrice@marketing.syntaxworks.site" at bounding box center [471, 160] width 192 height 18
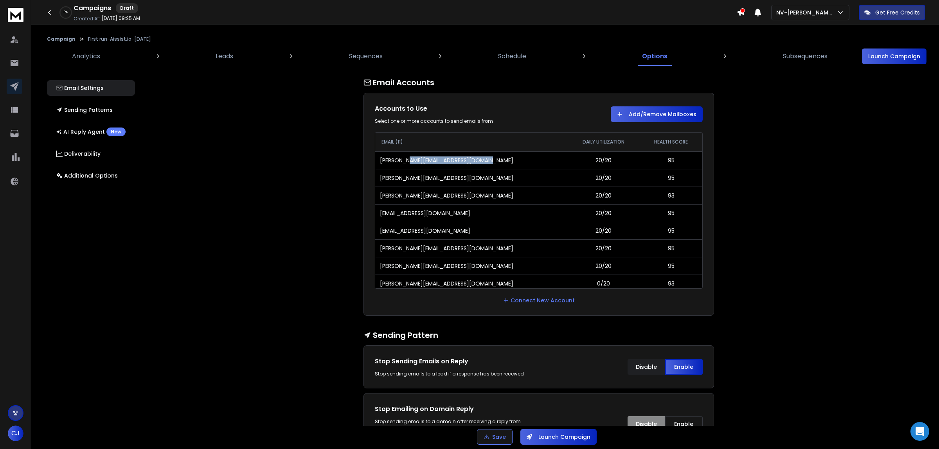
copy p "marketing.syntaxworks.site"
click at [270, 193] on div "Email Accounts Accounts to Use Select one or more accounts to send emails from …" at bounding box center [542, 251] width 791 height 349
click at [276, 169] on div "Email Accounts Accounts to Use Select one or more accounts to send emails from …" at bounding box center [542, 251] width 791 height 349
click at [66, 38] on button "Campaign" at bounding box center [61, 39] width 29 height 6
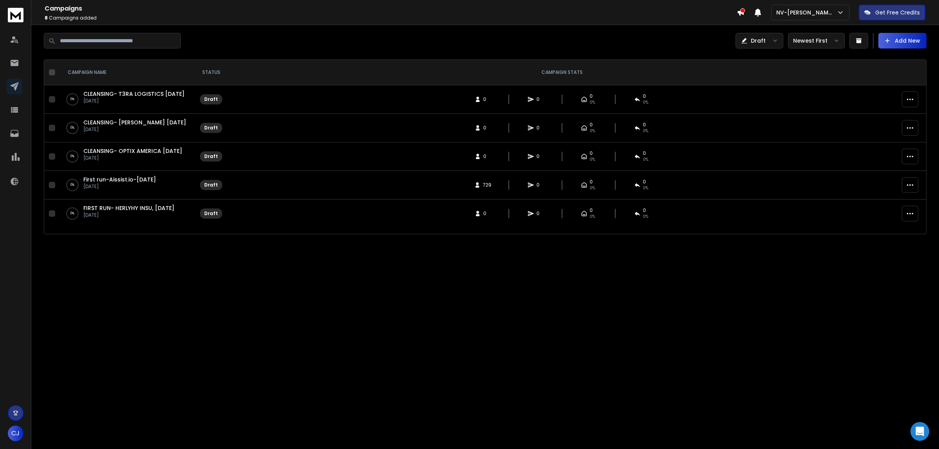
click at [127, 180] on span "First run-Aissist.io-AUG 8, 2025" at bounding box center [119, 180] width 73 height 8
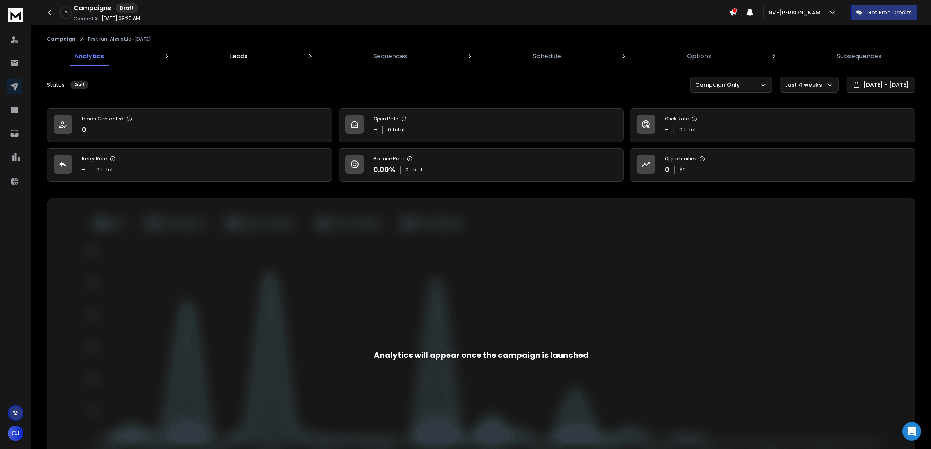
click at [232, 54] on p "Leads" at bounding box center [239, 56] width 18 height 9
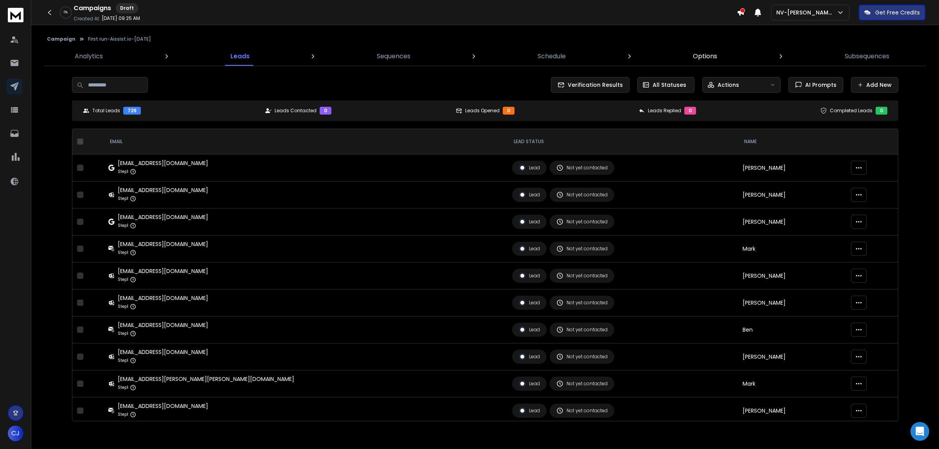
click at [714, 55] on p "Options" at bounding box center [705, 56] width 24 height 9
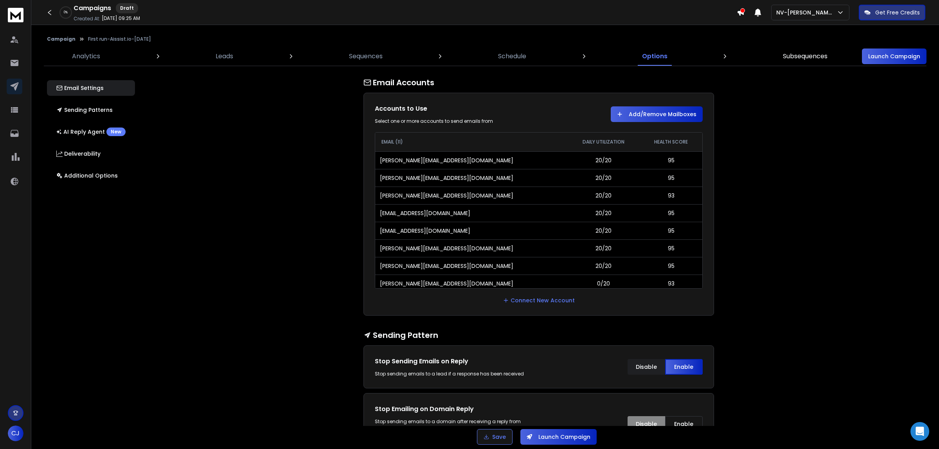
click at [812, 57] on p "Subsequences" at bounding box center [805, 56] width 45 height 9
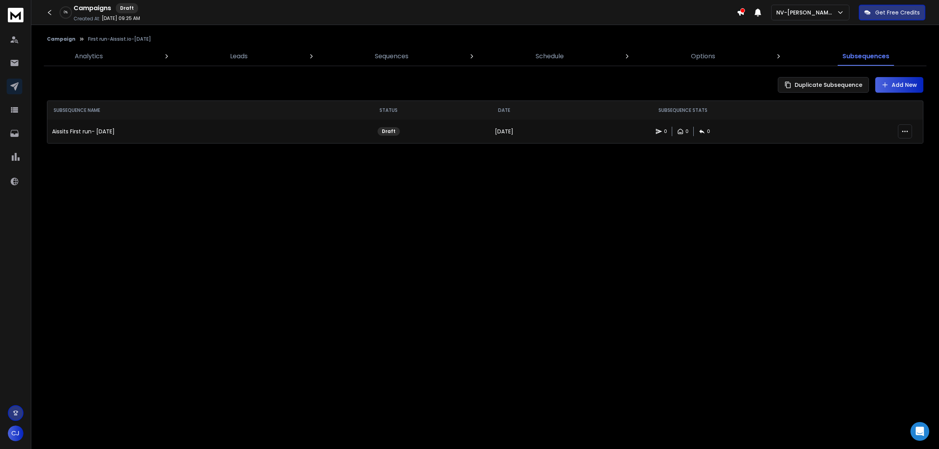
click at [249, 132] on td "Aissits First run- AUG 6" at bounding box center [187, 131] width 280 height 23
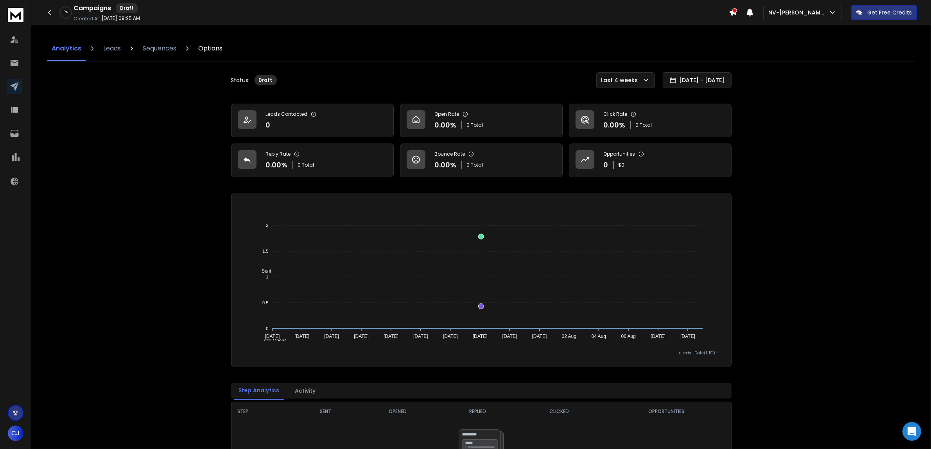
click at [218, 51] on p "Options" at bounding box center [210, 48] width 24 height 9
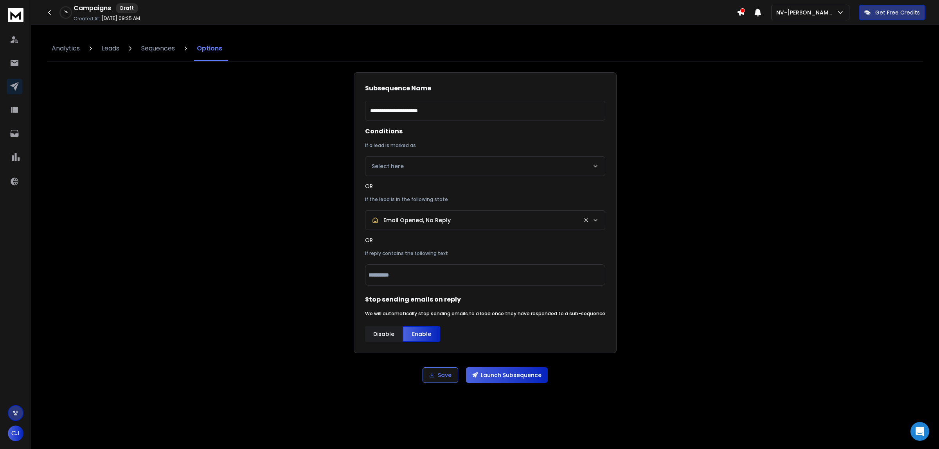
click at [163, 123] on form "**********" at bounding box center [485, 227] width 870 height 311
click at [48, 12] on icon at bounding box center [49, 12] width 3 height 5
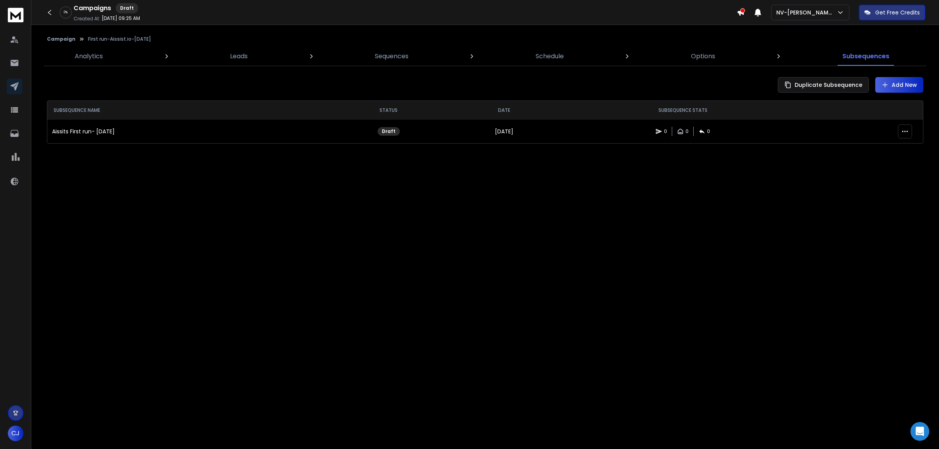
click at [758, 257] on div "Get only verified leads with our AI-powered Lead Finder, starting at $22/mo Try…" at bounding box center [469, 224] width 939 height 449
click at [190, 198] on div "Get only verified leads with our AI-powered Lead Finder, starting at $22/mo Try…" at bounding box center [469, 224] width 939 height 449
click at [61, 39] on button "Campaign" at bounding box center [61, 39] width 29 height 6
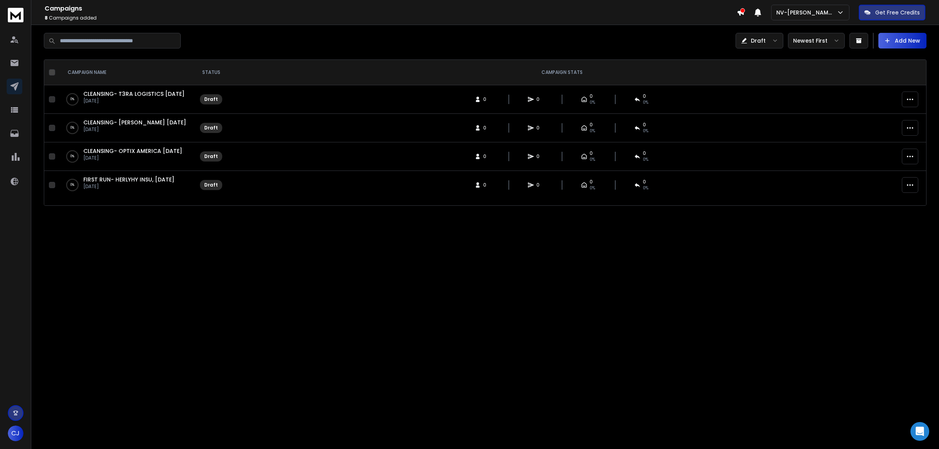
click at [303, 320] on div "Get only verified leads with our AI-powered Lead Finder, starting at $22/mo Try…" at bounding box center [469, 224] width 939 height 449
click at [832, 9] on div "NV-Matt" at bounding box center [810, 13] width 68 height 8
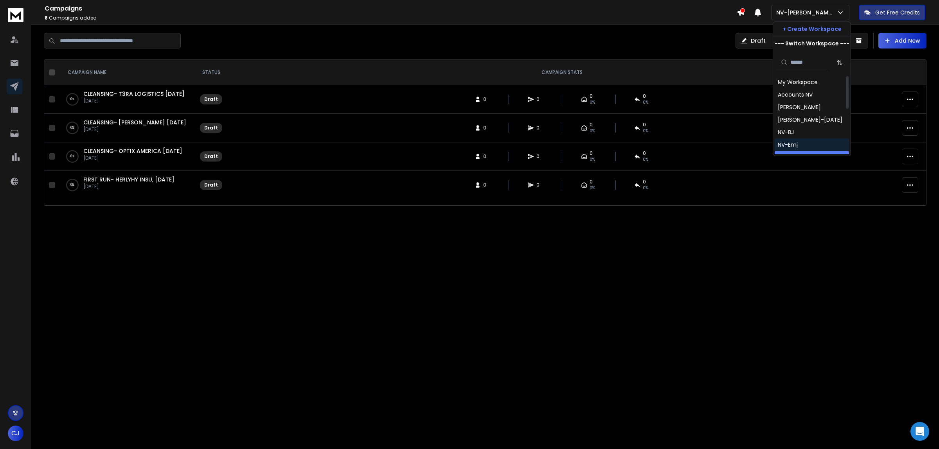
click at [802, 297] on div "Get only verified leads with our AI-powered Lead Finder, starting at $22/mo Try…" at bounding box center [469, 224] width 939 height 449
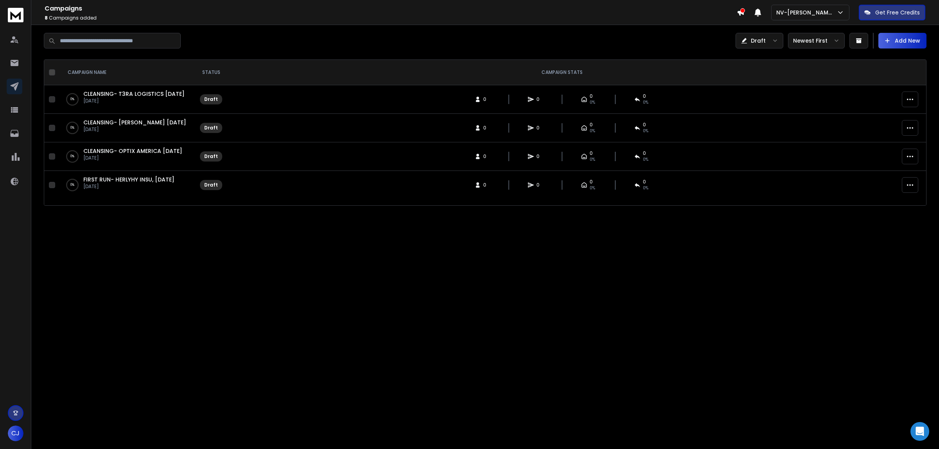
click at [399, 283] on div "Get only verified leads with our AI-powered Lead Finder, starting at $22/mo Try…" at bounding box center [469, 224] width 939 height 449
click at [814, 13] on div "NV-Matt" at bounding box center [810, 13] width 68 height 8
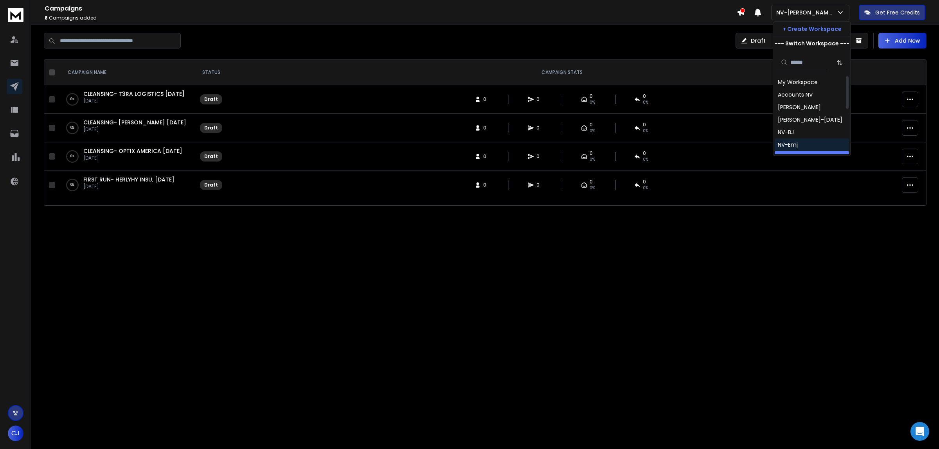
click at [810, 143] on div "NV-Emj" at bounding box center [811, 144] width 74 height 13
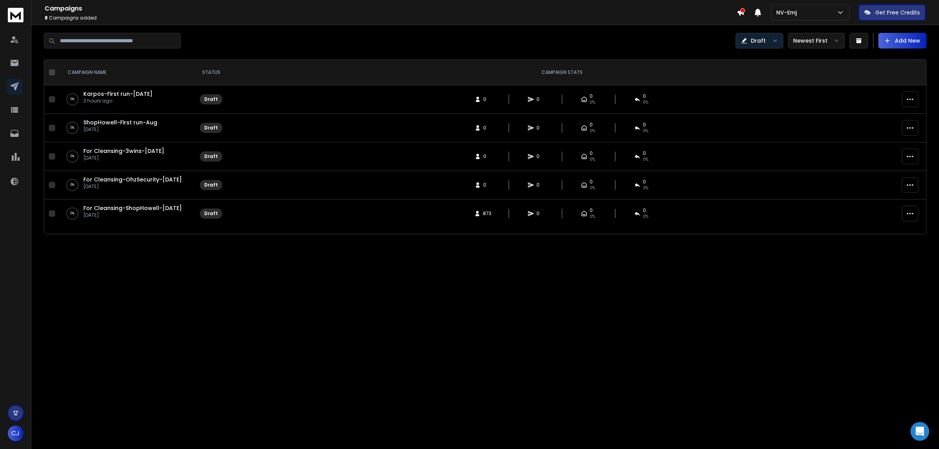
click at [754, 40] on p "Draft" at bounding box center [758, 41] width 15 height 8
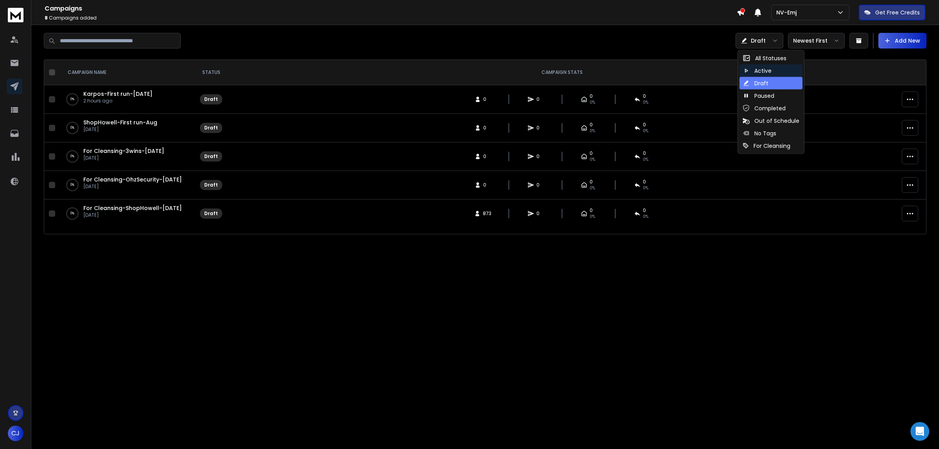
click at [764, 68] on div "Active" at bounding box center [756, 71] width 29 height 8
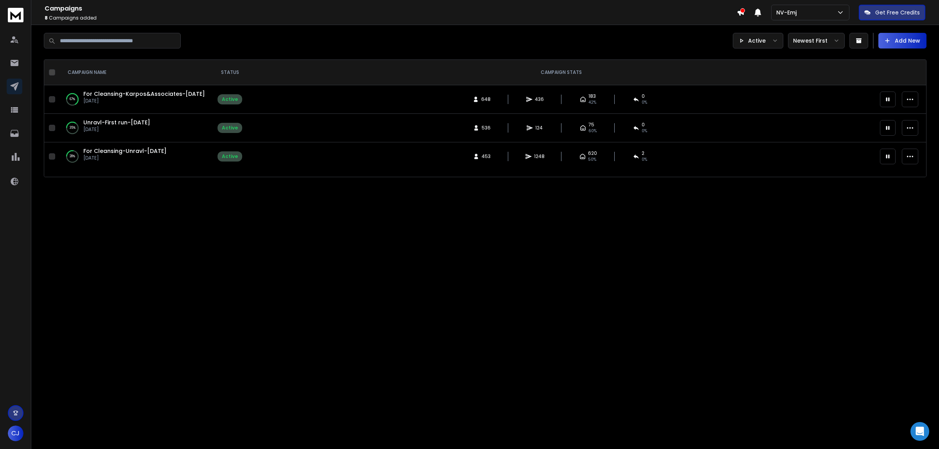
click at [381, 128] on div "536 124 75 60 % 0 0 %" at bounding box center [561, 128] width 619 height 13
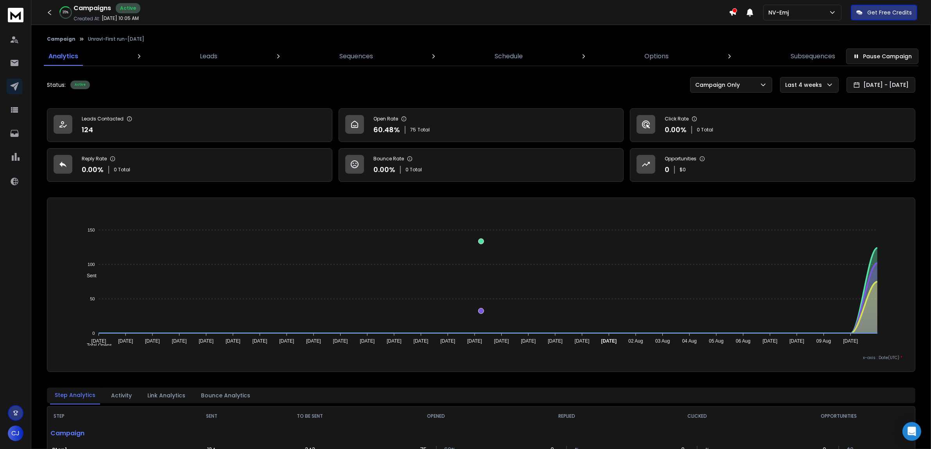
click at [71, 56] on p "Analytics" at bounding box center [64, 56] width 30 height 9
click at [68, 39] on button "Campaign" at bounding box center [61, 39] width 29 height 6
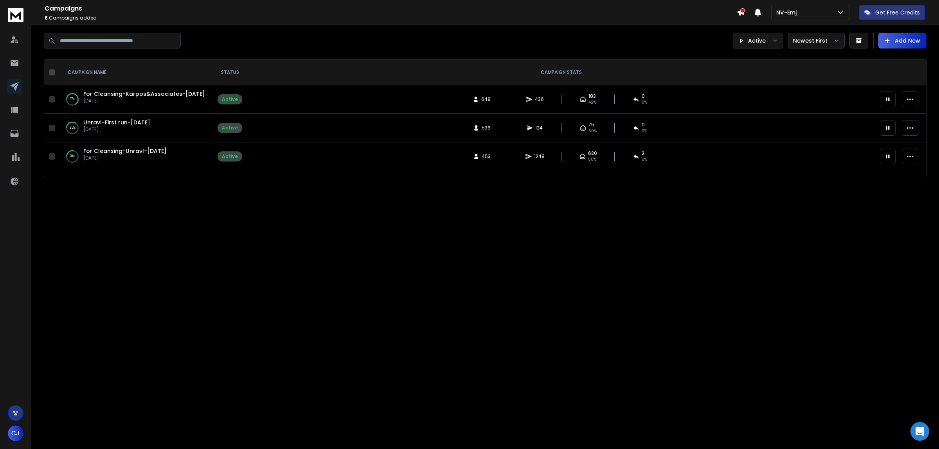
click at [683, 239] on div "Your warmest leads are on your site – Turn visits into conversations Reach Out …" at bounding box center [469, 224] width 939 height 449
click at [645, 34] on div "Campaigns 8 Campaigns Added Active Newest First Add New" at bounding box center [705, 41] width 441 height 16
click at [770, 34] on button "Active" at bounding box center [758, 41] width 50 height 16
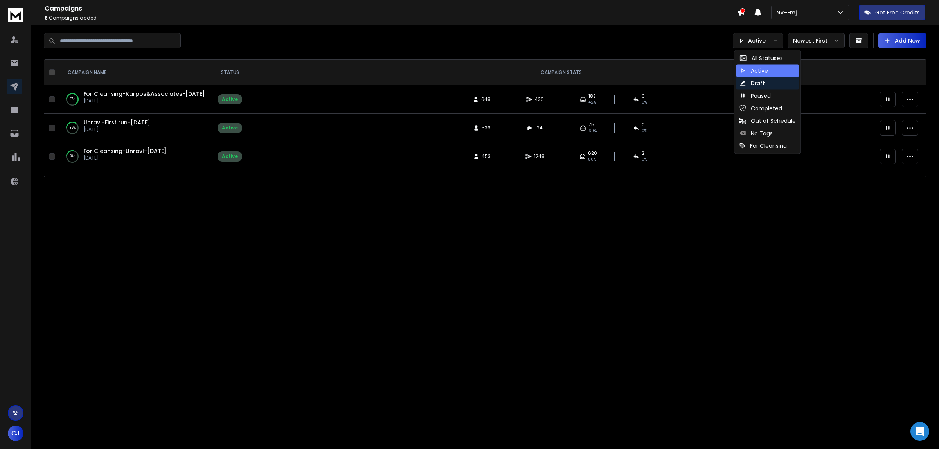
click at [751, 83] on div "Draft" at bounding box center [752, 83] width 26 height 8
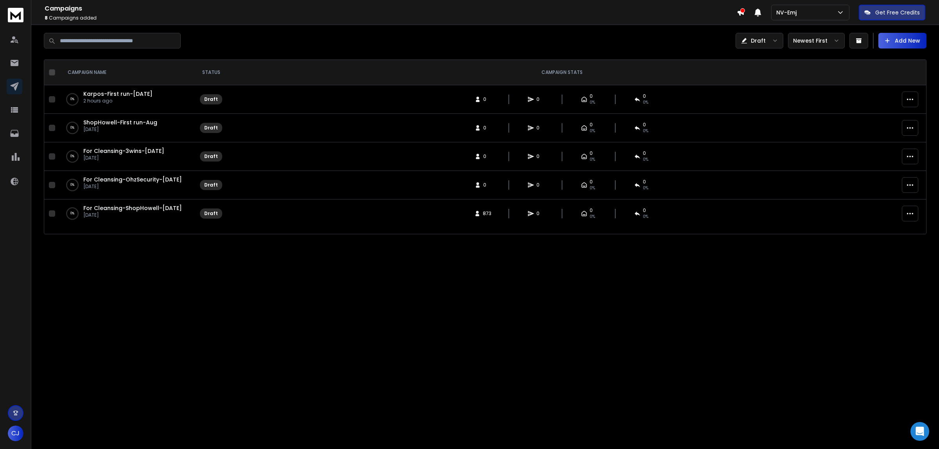
click at [140, 126] on span "ShopHowell-First run-Aug" at bounding box center [120, 123] width 74 height 8
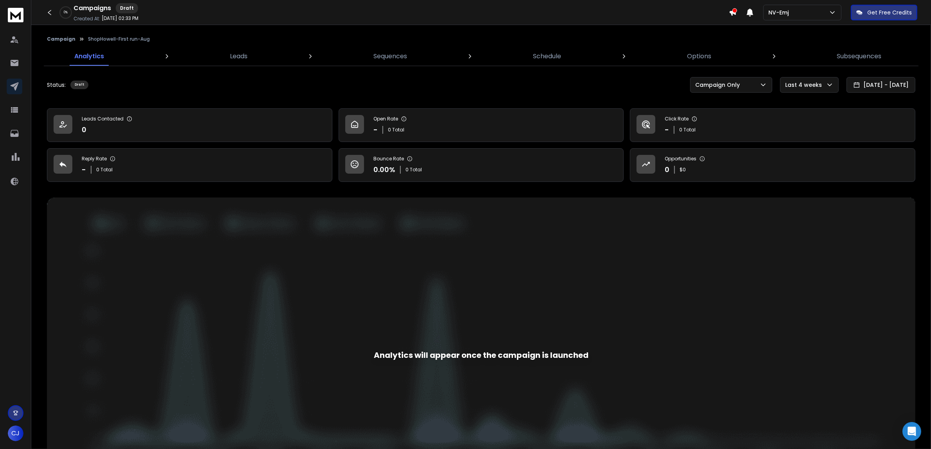
click at [261, 59] on div "Analytics Leads Sequences Schedule Options Subsequences" at bounding box center [478, 56] width 869 height 19
click at [248, 59] on link "Leads" at bounding box center [238, 56] width 27 height 19
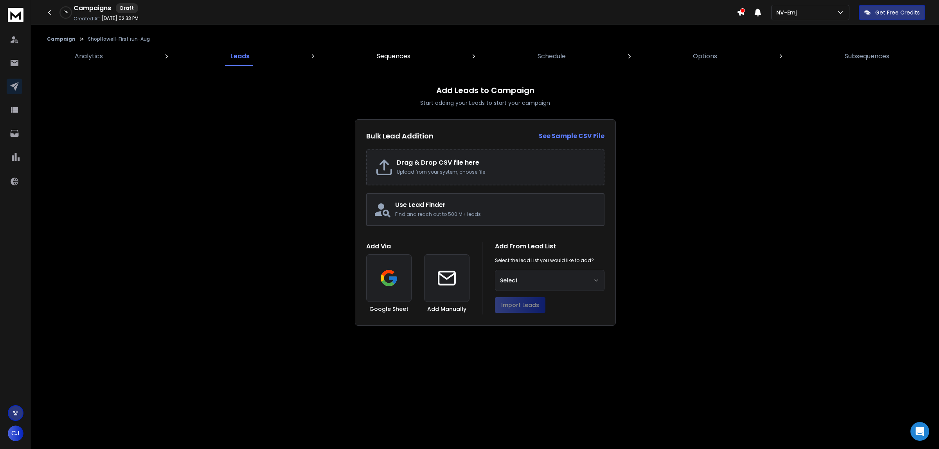
click at [408, 56] on p "Sequences" at bounding box center [394, 56] width 34 height 9
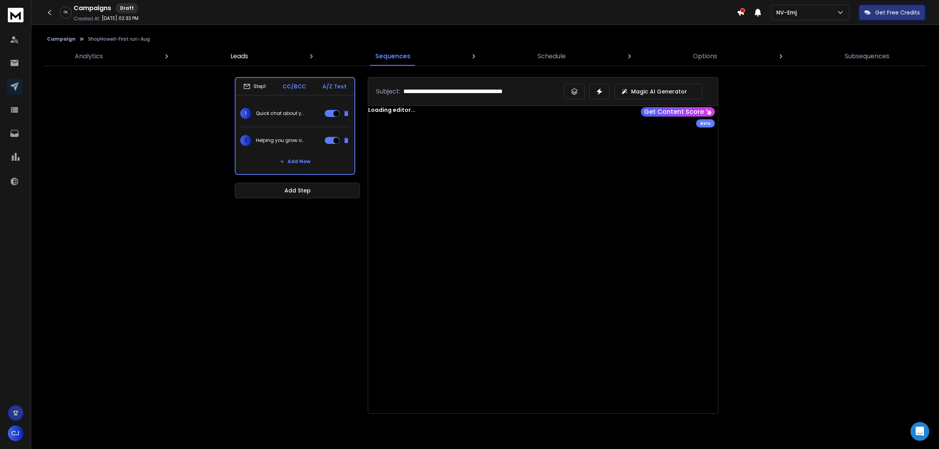
click at [242, 56] on p "Leads" at bounding box center [239, 56] width 18 height 9
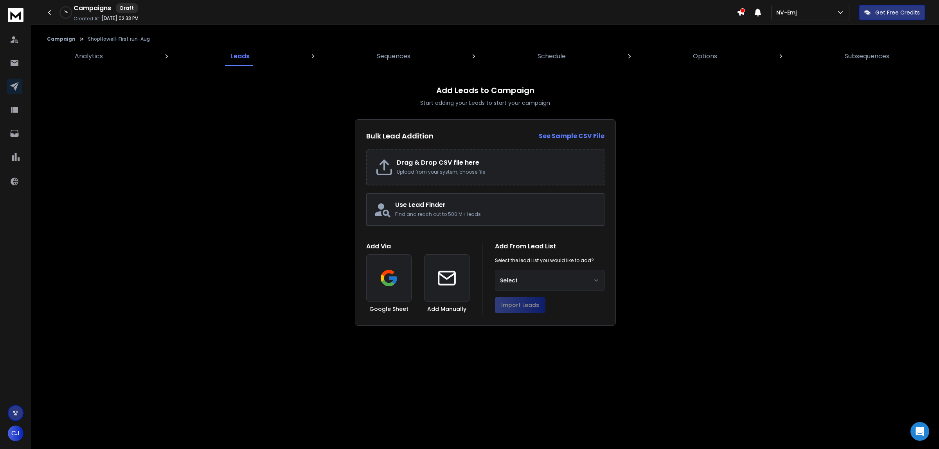
click at [57, 40] on button "Campaign" at bounding box center [61, 39] width 29 height 6
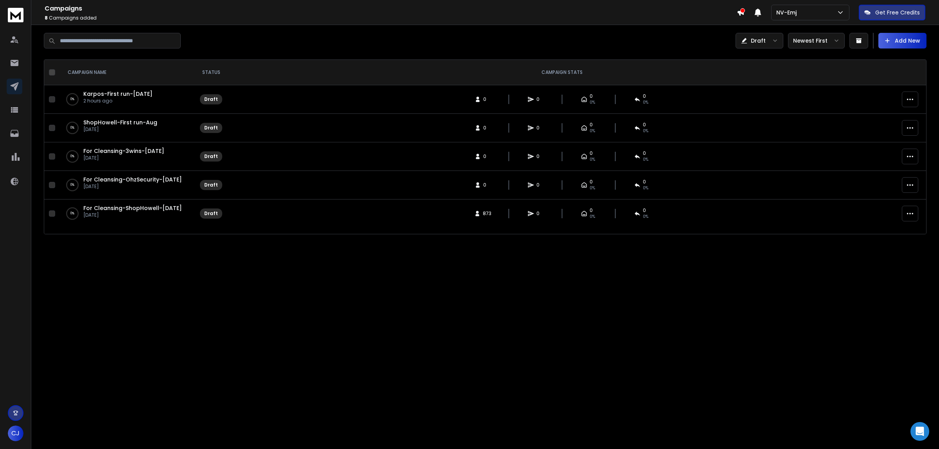
click at [147, 212] on p "[DATE]" at bounding box center [132, 215] width 99 height 6
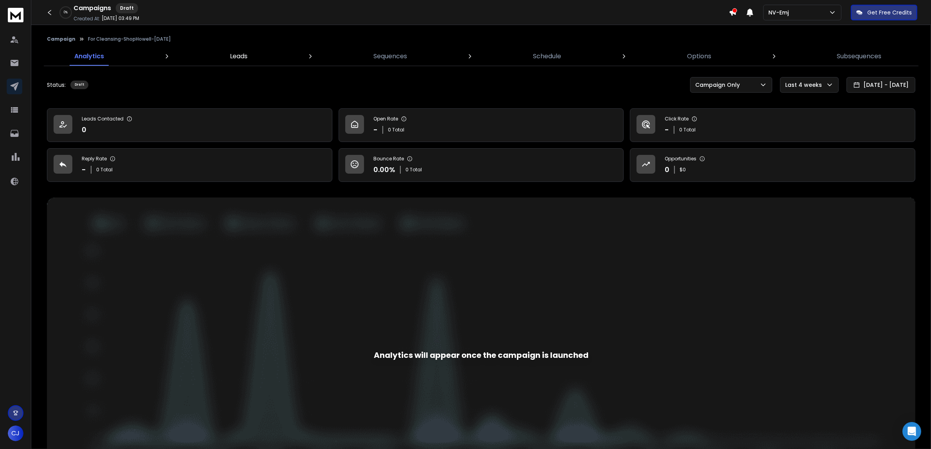
click at [234, 61] on link "Leads" at bounding box center [238, 56] width 27 height 19
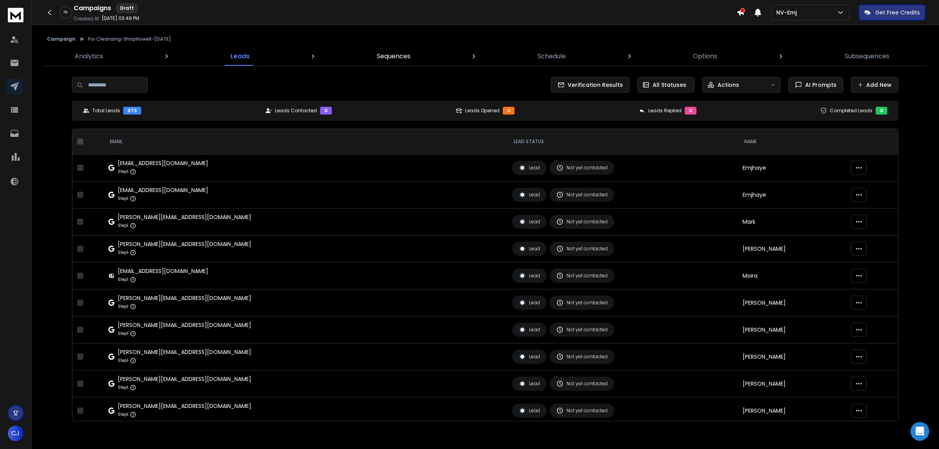
click at [401, 56] on p "Sequences" at bounding box center [394, 56] width 34 height 9
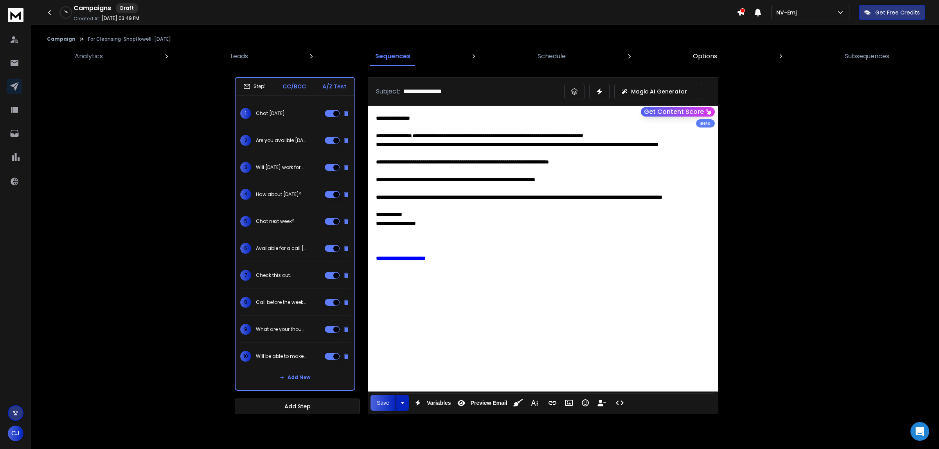
click at [707, 50] on link "Options" at bounding box center [705, 56] width 34 height 19
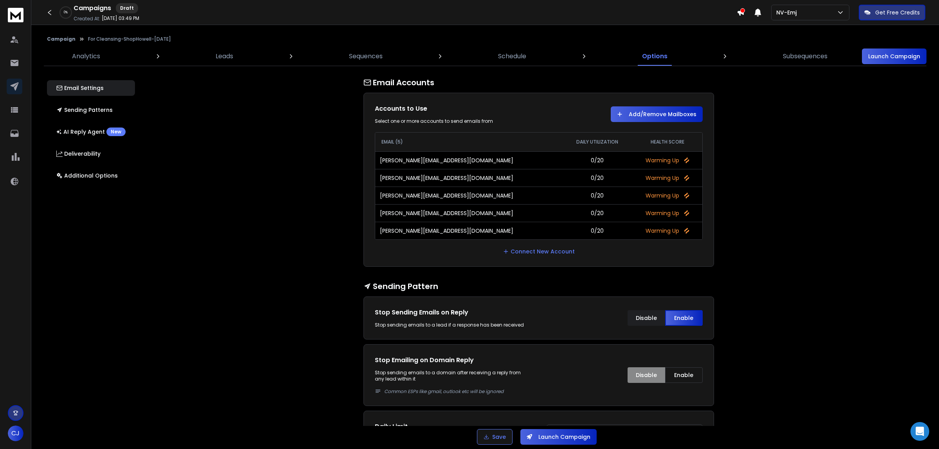
click at [798, 267] on div "Email Accounts Accounts to Use Select one or more accounts to send emails from …" at bounding box center [542, 251] width 791 height 349
click at [13, 88] on icon at bounding box center [14, 86] width 9 height 9
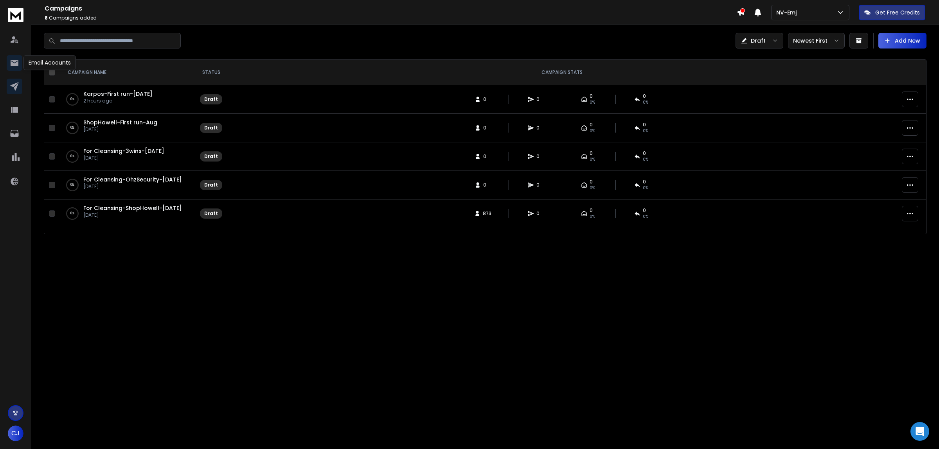
click at [12, 63] on icon at bounding box center [15, 63] width 8 height 6
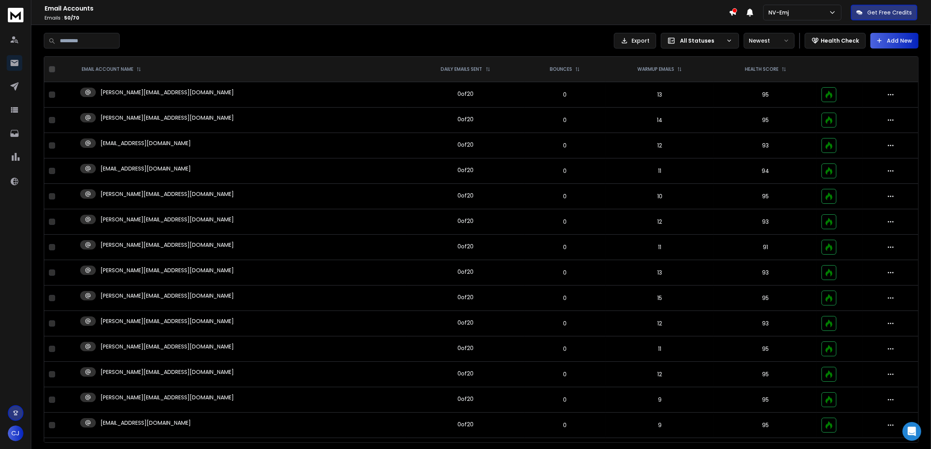
click at [118, 44] on input at bounding box center [82, 41] width 76 height 16
paste input "**********"
type input "**********"
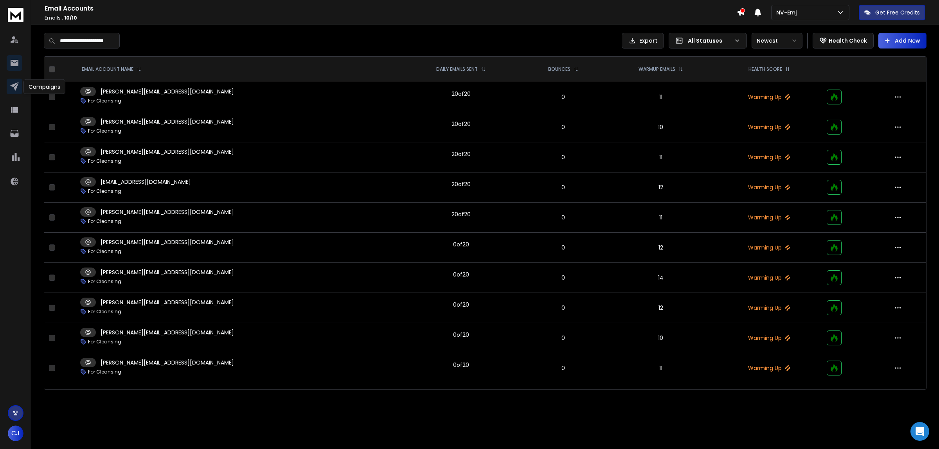
click at [15, 82] on icon at bounding box center [14, 86] width 9 height 9
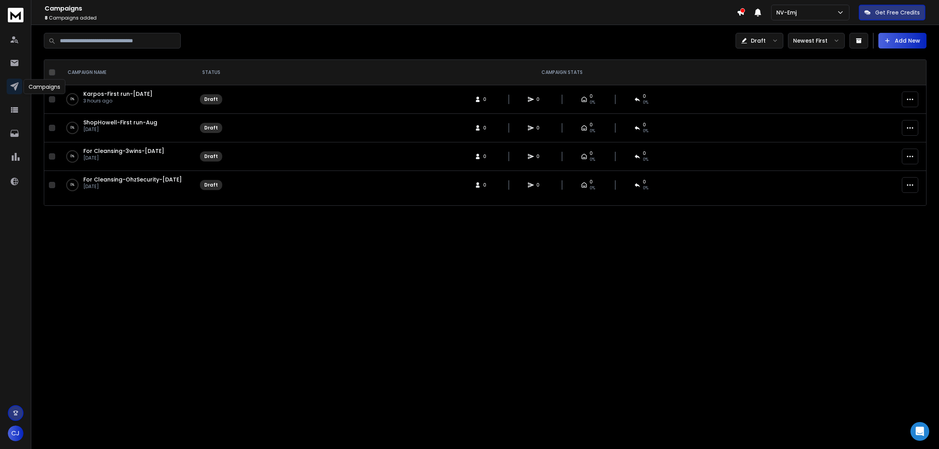
drag, startPoint x: 367, startPoint y: 296, endPoint x: 820, endPoint y: 97, distance: 495.3
click at [373, 291] on div "Get only verified leads with our AI-powered Lead Finder, starting at $22/mo Try…" at bounding box center [469, 224] width 939 height 449
click at [808, 11] on div "NV-Emj" at bounding box center [810, 13] width 68 height 8
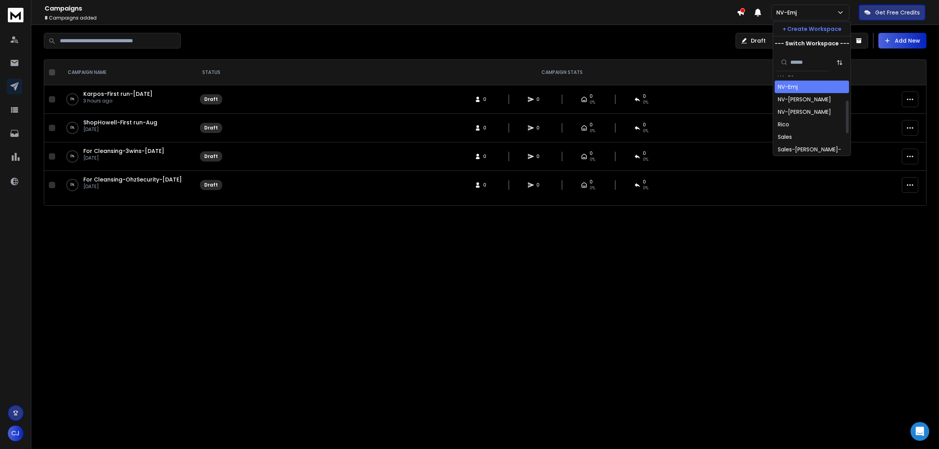
scroll to position [59, 0]
click at [807, 112] on div "NV-[PERSON_NAME]" at bounding box center [811, 111] width 74 height 13
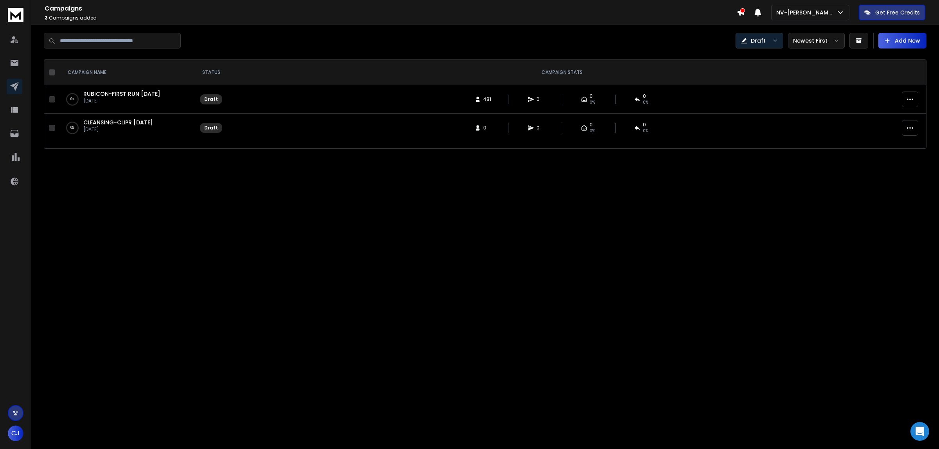
click at [767, 37] on div "Draft" at bounding box center [759, 41] width 38 height 8
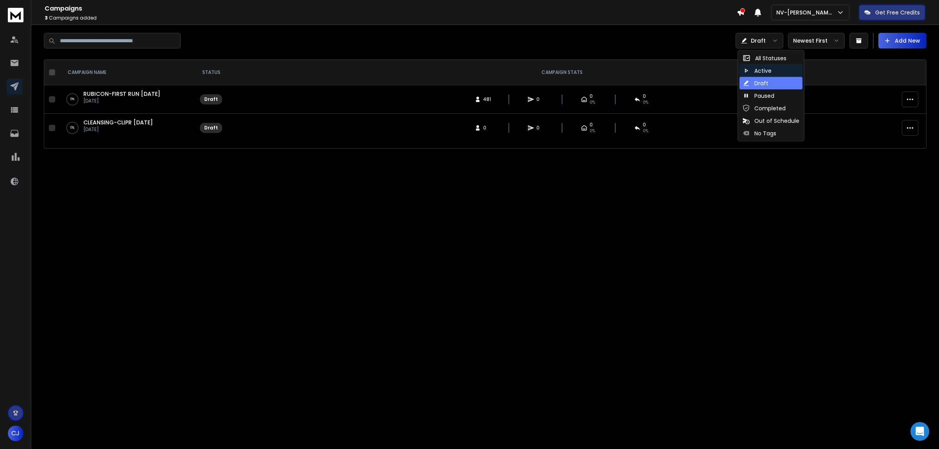
click at [768, 70] on div "Active" at bounding box center [756, 71] width 29 height 8
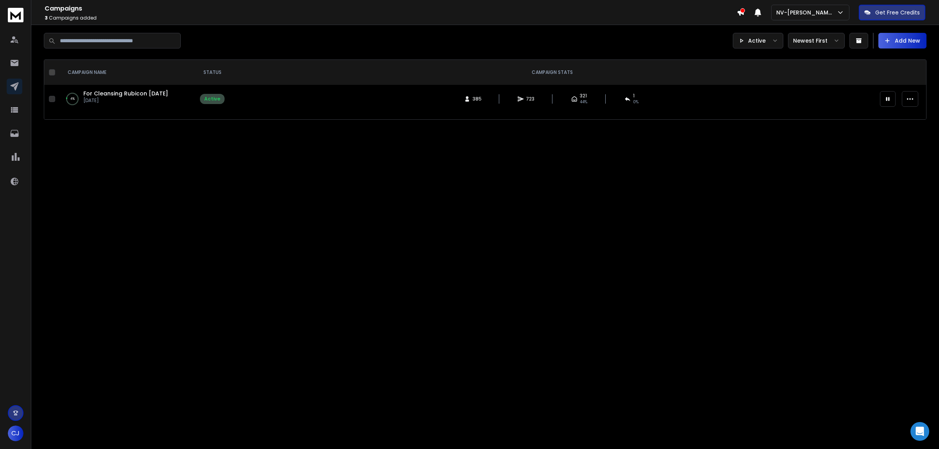
click at [373, 102] on div "385 723 321 44 % 1 0 %" at bounding box center [552, 99] width 636 height 13
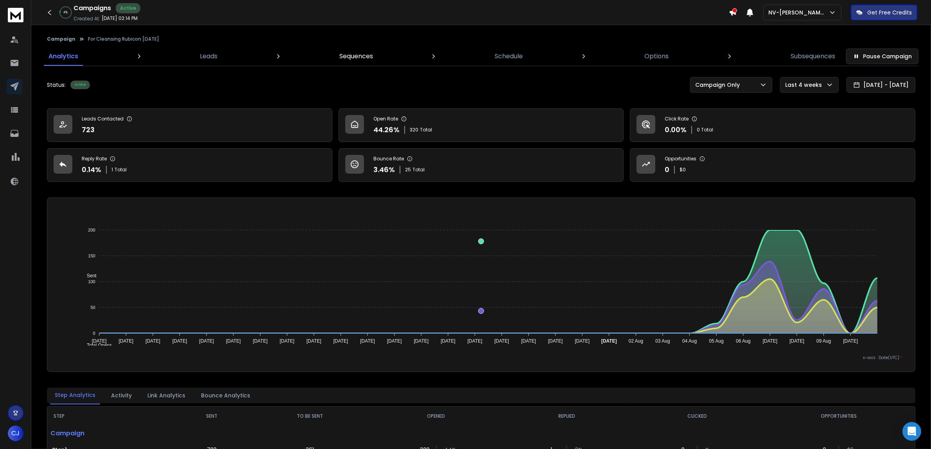
click at [368, 57] on p "Sequences" at bounding box center [357, 56] width 34 height 9
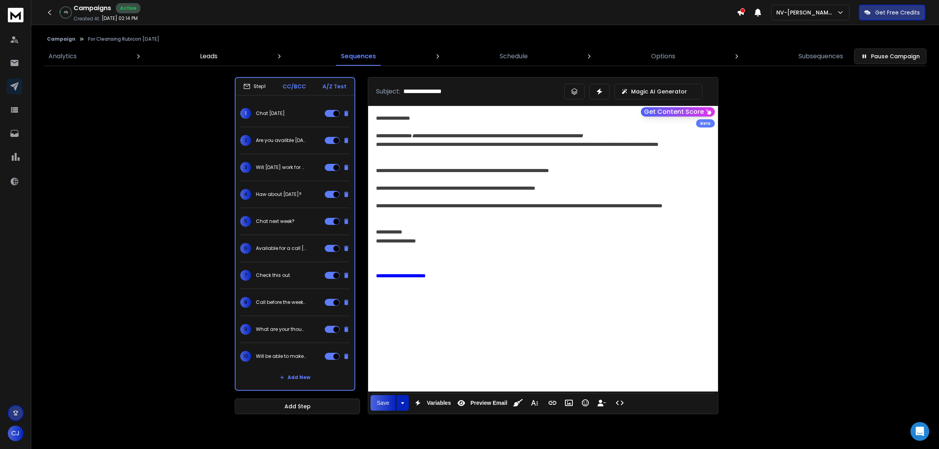
click at [212, 59] on p "Leads" at bounding box center [209, 56] width 18 height 9
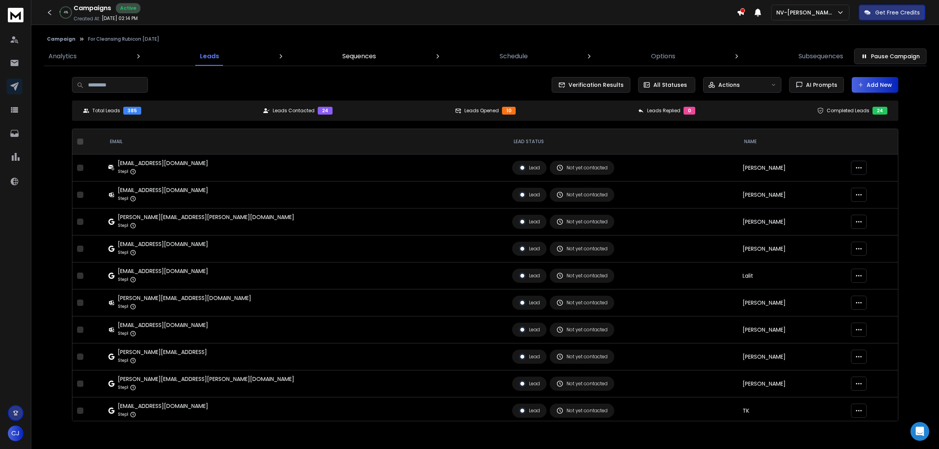
click at [363, 63] on link "Sequences" at bounding box center [359, 56] width 43 height 19
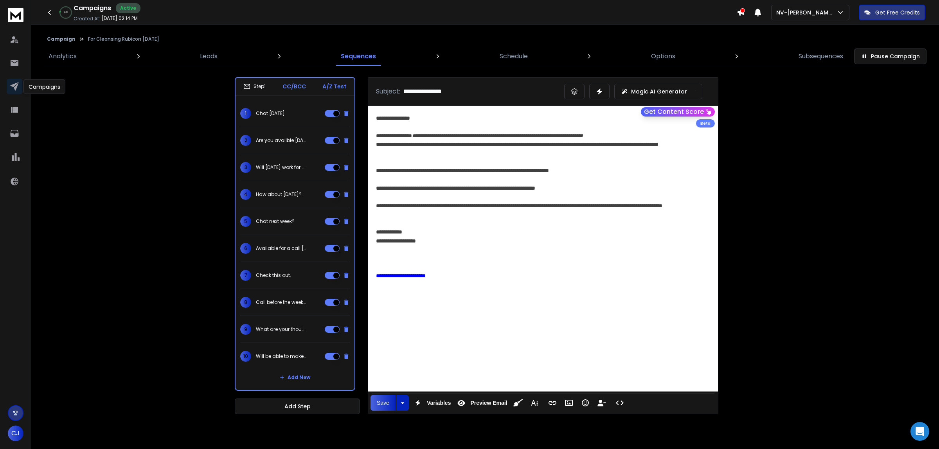
click at [16, 83] on icon at bounding box center [14, 86] width 9 height 9
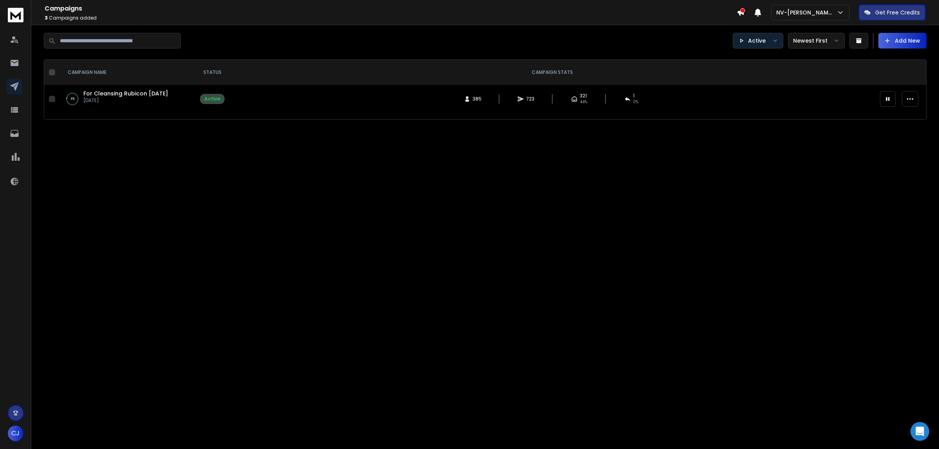
click at [760, 40] on p "Active" at bounding box center [757, 41] width 18 height 8
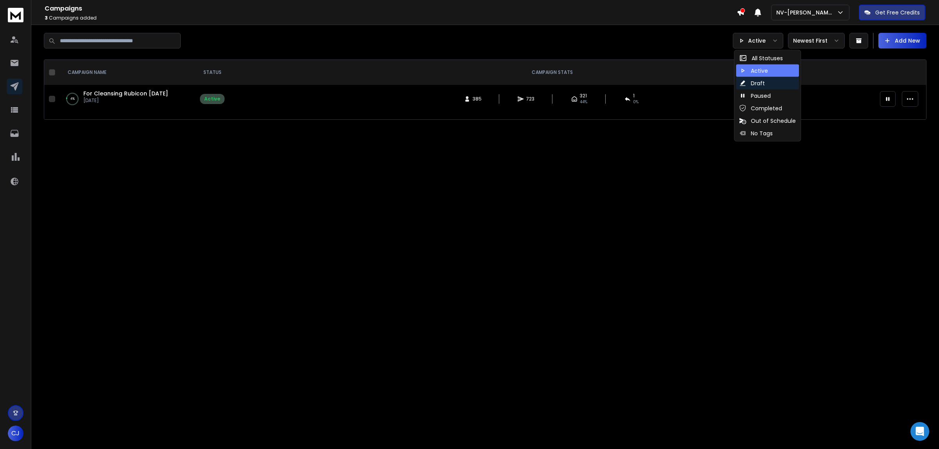
drag, startPoint x: 758, startPoint y: 81, endPoint x: 767, endPoint y: 77, distance: 10.4
click at [758, 81] on div "Draft" at bounding box center [752, 83] width 26 height 8
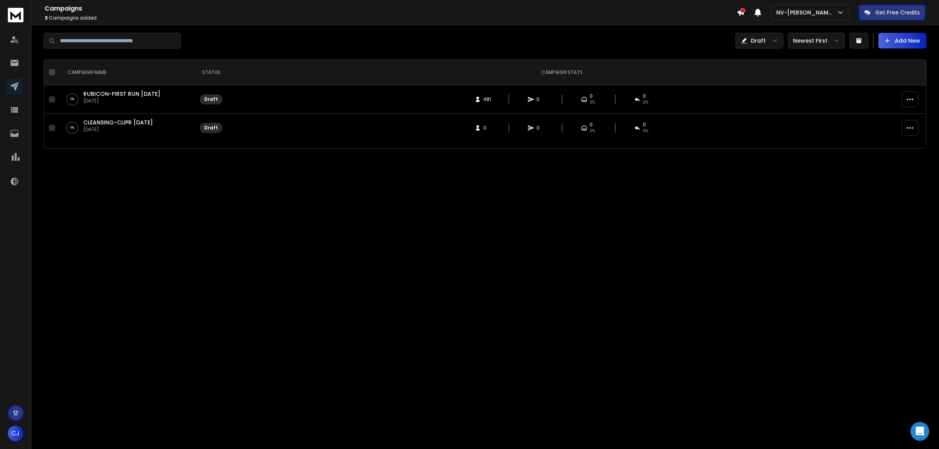
click at [163, 94] on div "0 % RUBICON-FIRST RUN [DATE] [DATE]" at bounding box center [126, 99] width 121 height 19
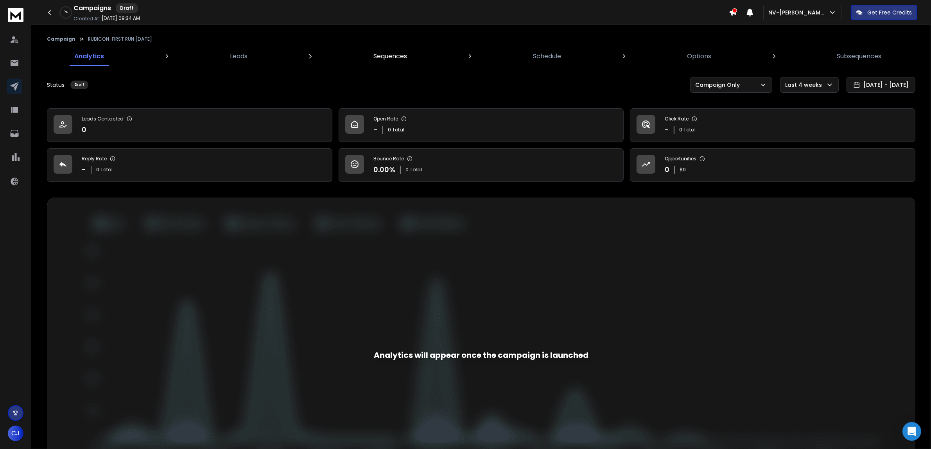
click at [394, 59] on p "Sequences" at bounding box center [391, 56] width 34 height 9
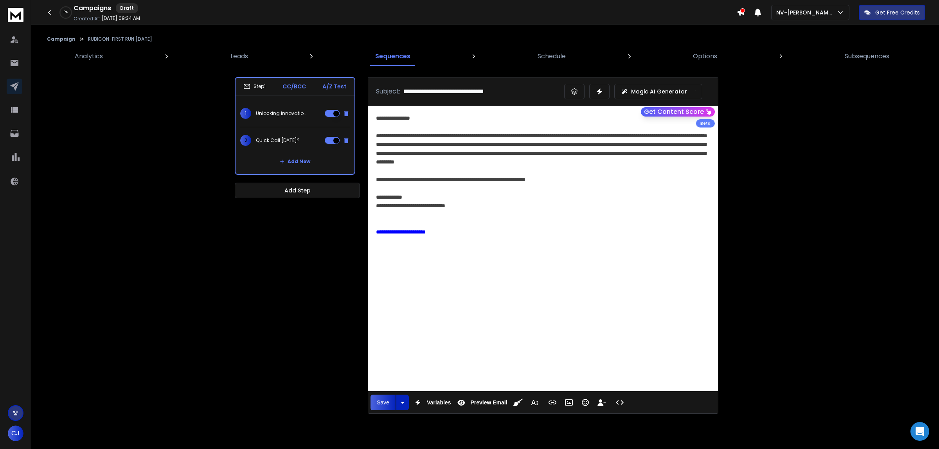
click at [427, 208] on span "**********" at bounding box center [431, 205] width 28 height 5
click at [282, 137] on p "Quick Call [DATE]?" at bounding box center [278, 140] width 44 height 6
type input "**********"
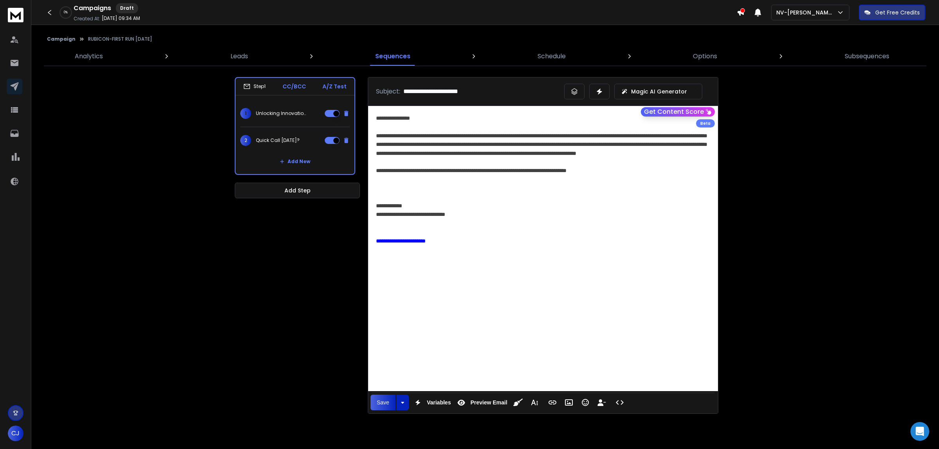
click at [426, 212] on div "**********" at bounding box center [543, 214] width 334 height 9
drag, startPoint x: 809, startPoint y: 56, endPoint x: 832, endPoint y: 62, distance: 23.8
click at [811, 56] on div "Analytics Leads Sequences Schedule Options Subsequences" at bounding box center [482, 56] width 876 height 19
click at [833, 63] on div "Analytics Leads Sequences Schedule Options Subsequences" at bounding box center [482, 56] width 876 height 19
click at [860, 63] on link "Subsequences" at bounding box center [867, 56] width 54 height 19
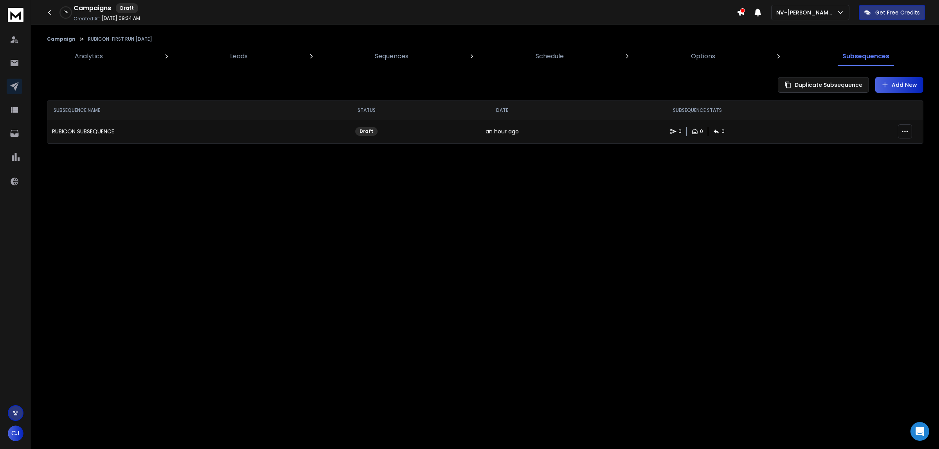
click at [287, 137] on td "RUBICON SUBSEQUENCE" at bounding box center [177, 131] width 261 height 23
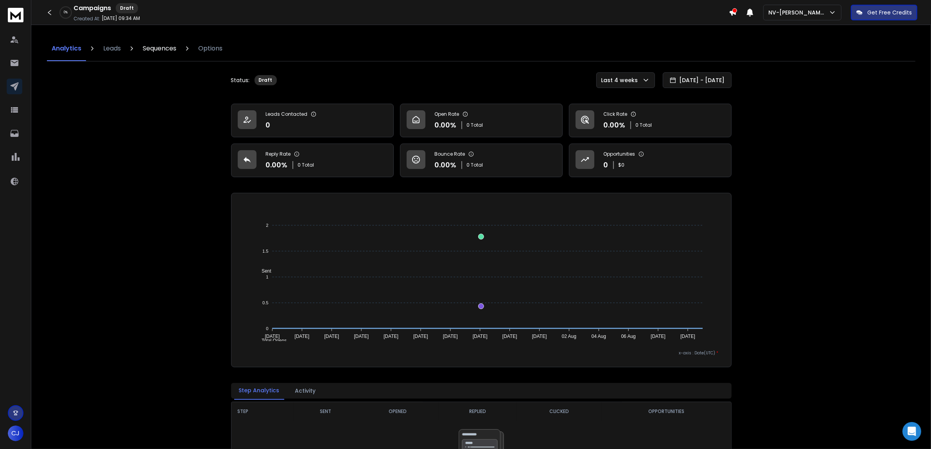
click at [162, 52] on p "Sequences" at bounding box center [160, 48] width 34 height 9
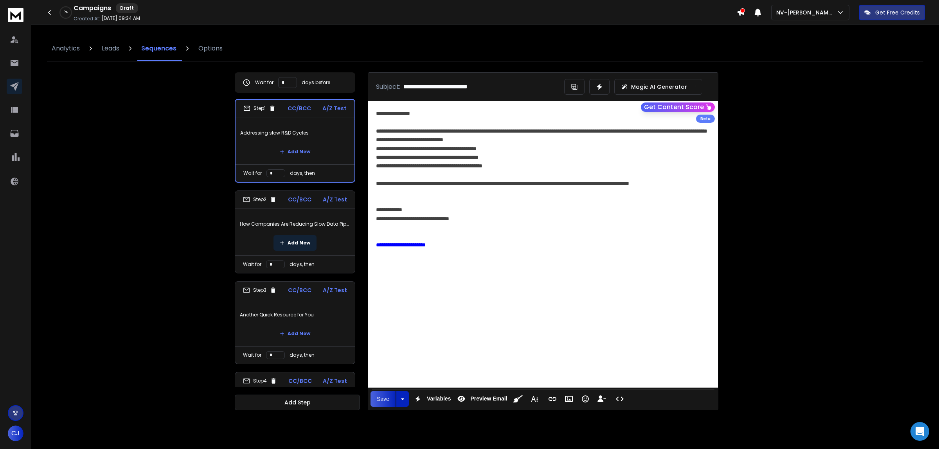
click at [302, 235] on button "Add New" at bounding box center [294, 243] width 43 height 16
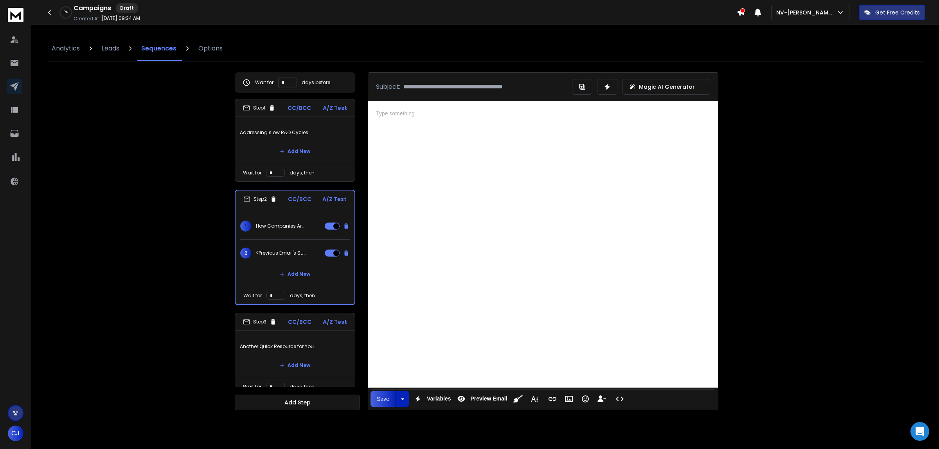
click at [349, 257] on div "1 How Companies Are Reducing Slow Data Pipelines 2 <Previous Email's Subject> A…" at bounding box center [294, 247] width 119 height 79
type input "**********"
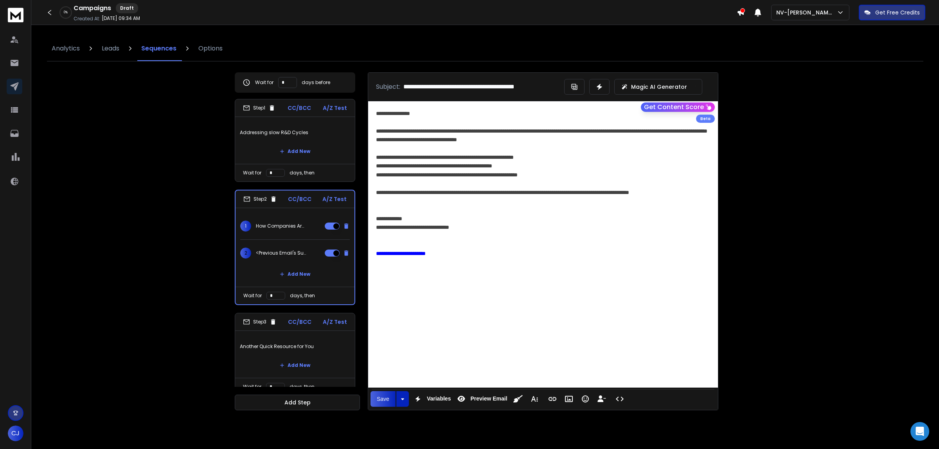
click at [265, 253] on p "<Previous Email's Subject>" at bounding box center [281, 253] width 50 height 6
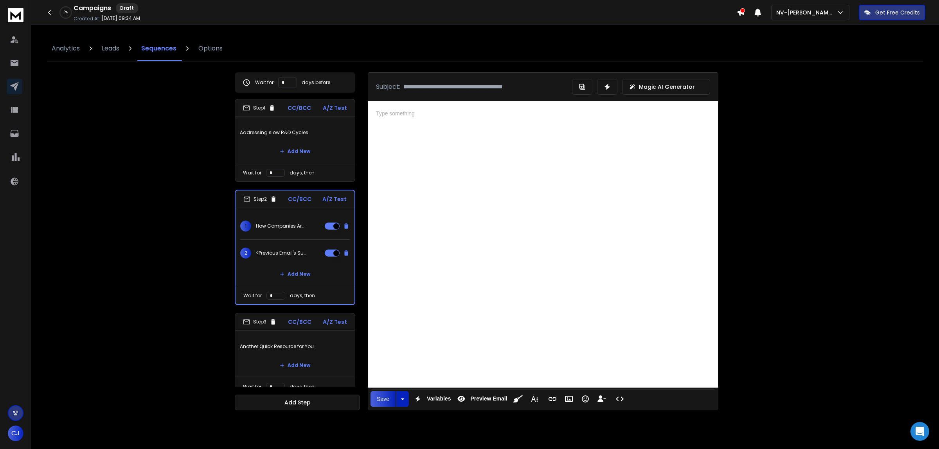
click at [340, 251] on div at bounding box center [337, 253] width 25 height 7
click at [283, 253] on p "<Previous Email's Subject>" at bounding box center [281, 253] width 50 height 6
click at [343, 252] on icon at bounding box center [346, 253] width 7 height 7
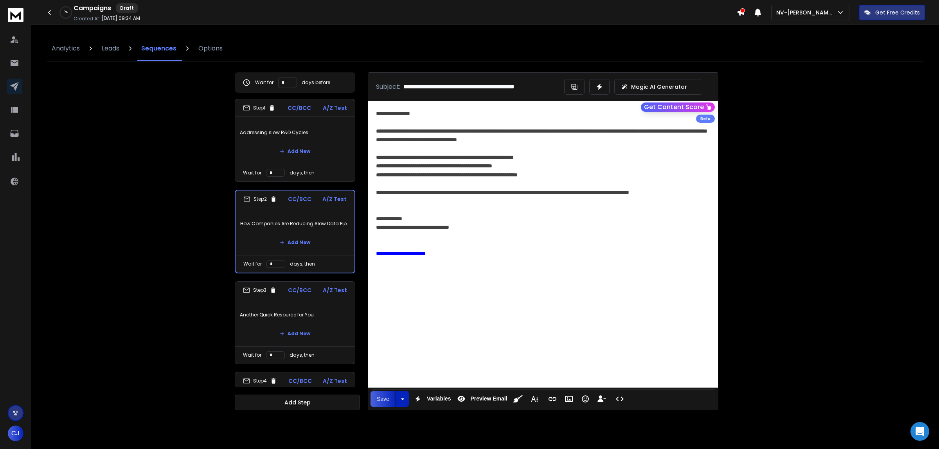
click at [300, 128] on p "Addressing slow R&D Cycles" at bounding box center [295, 133] width 110 height 22
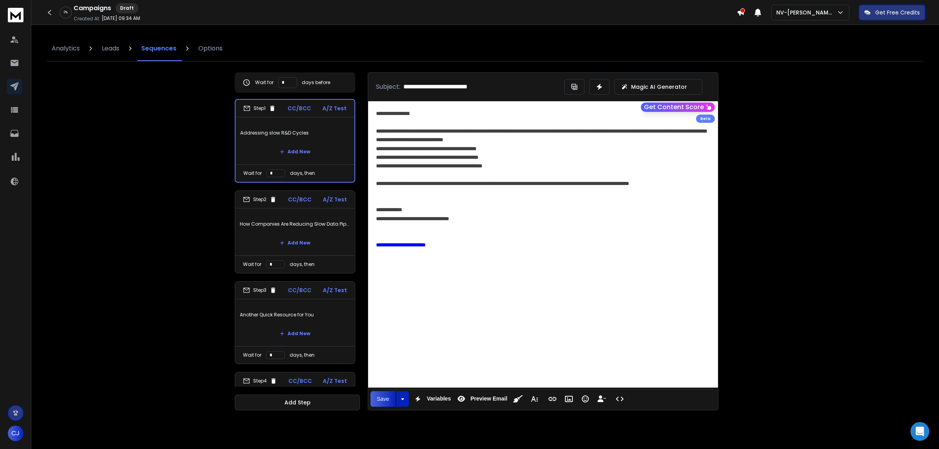
click at [325, 224] on p "How Companies Are Reducing Slow Data Pipelines" at bounding box center [295, 224] width 110 height 22
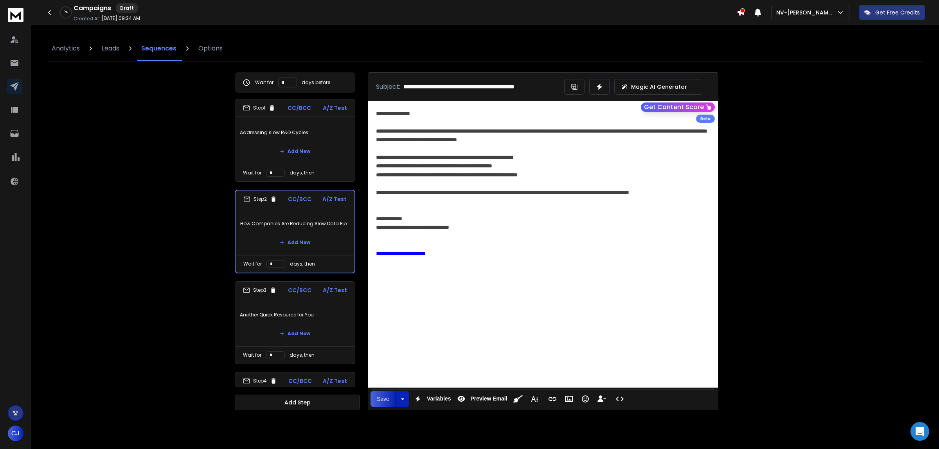
click at [317, 138] on p "Addressing slow R&D Cycles" at bounding box center [295, 133] width 110 height 22
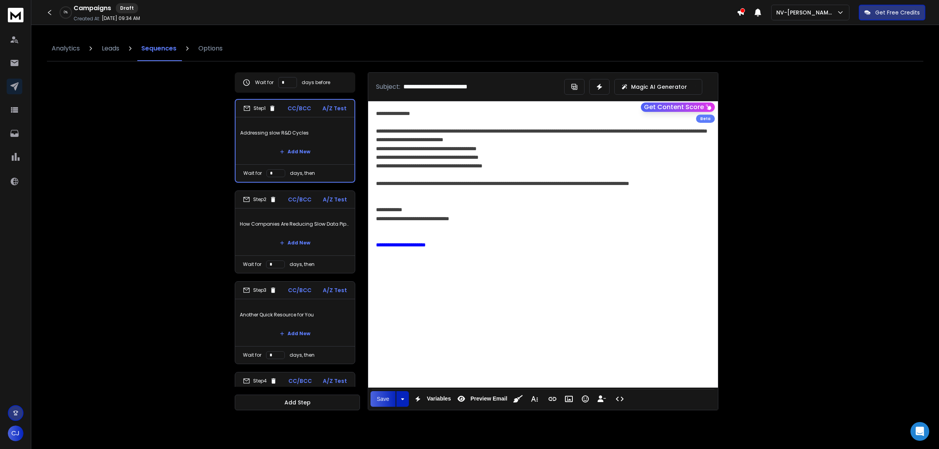
click at [318, 233] on p "How Companies Are Reducing Slow Data Pipelines" at bounding box center [295, 224] width 110 height 22
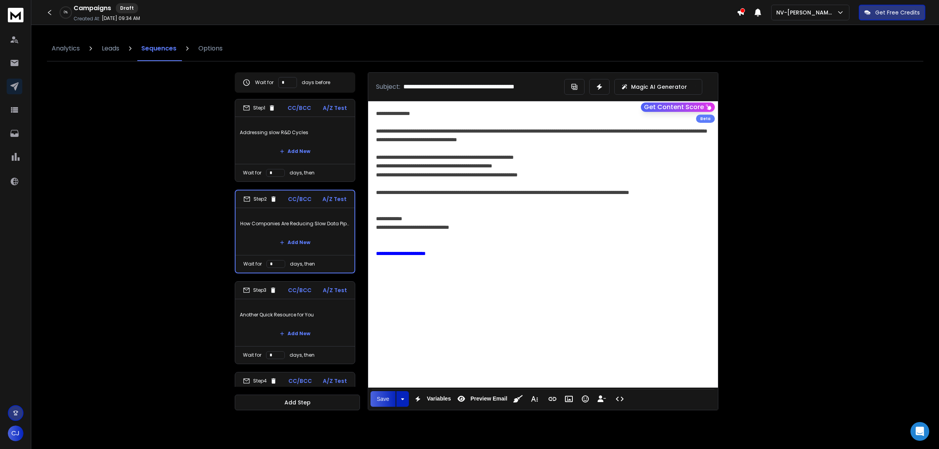
click at [274, 321] on p "Another Quick Resource for You" at bounding box center [295, 315] width 110 height 22
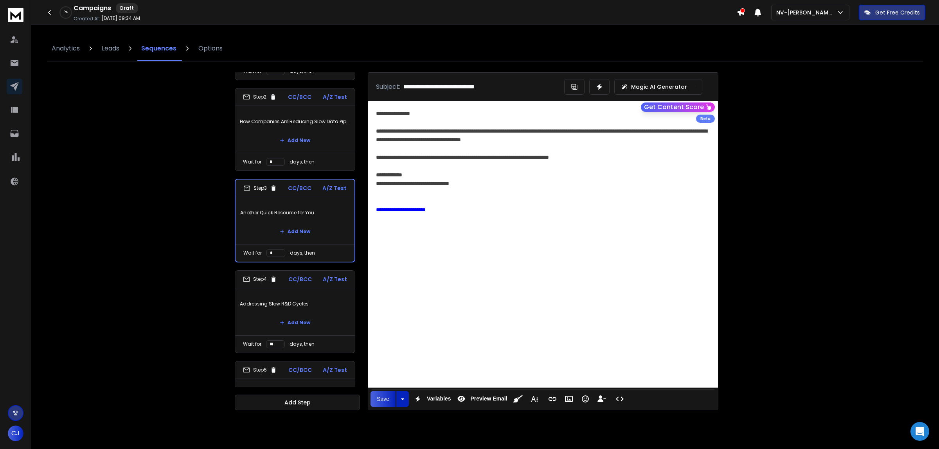
scroll to position [147, 0]
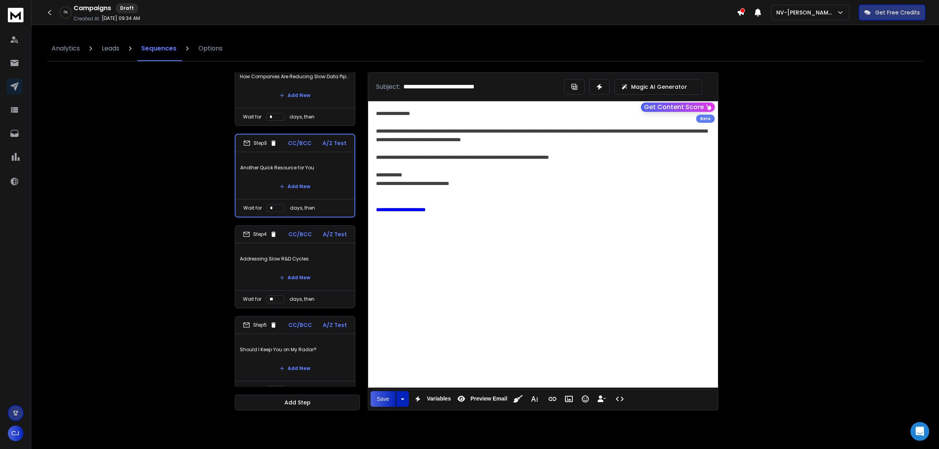
click at [332, 255] on p "Addressing Slow R&D Cycles" at bounding box center [295, 259] width 110 height 22
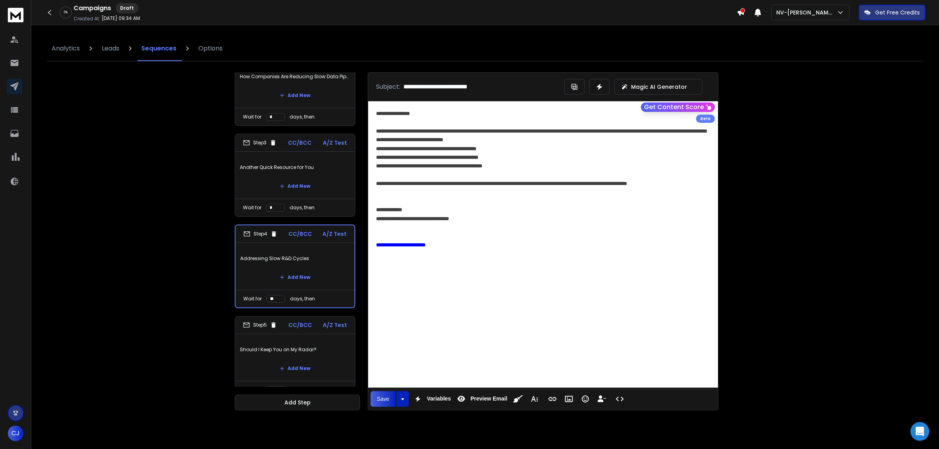
click at [286, 351] on p "Should I Keep You on My Radar?" at bounding box center [295, 350] width 110 height 22
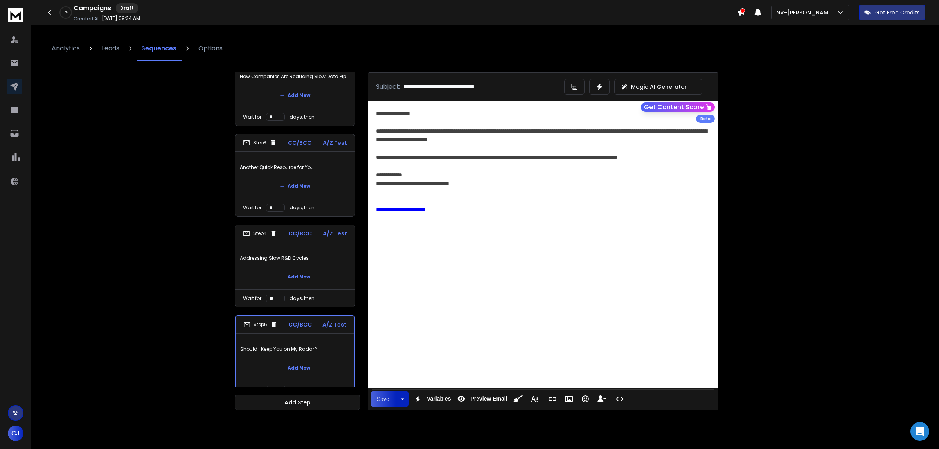
click at [296, 259] on p "Addressing Slow R&D Cycles" at bounding box center [295, 258] width 110 height 22
type input "**********"
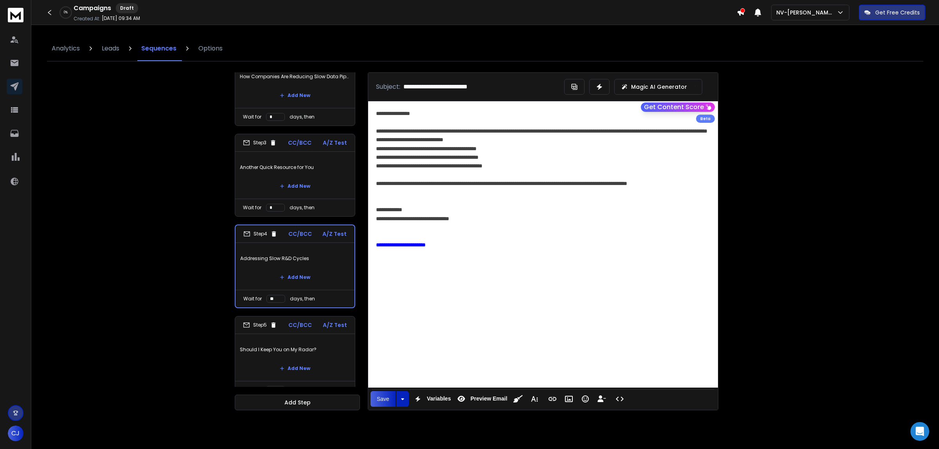
scroll to position [0, 0]
